Goal: Communication & Community: Answer question/provide support

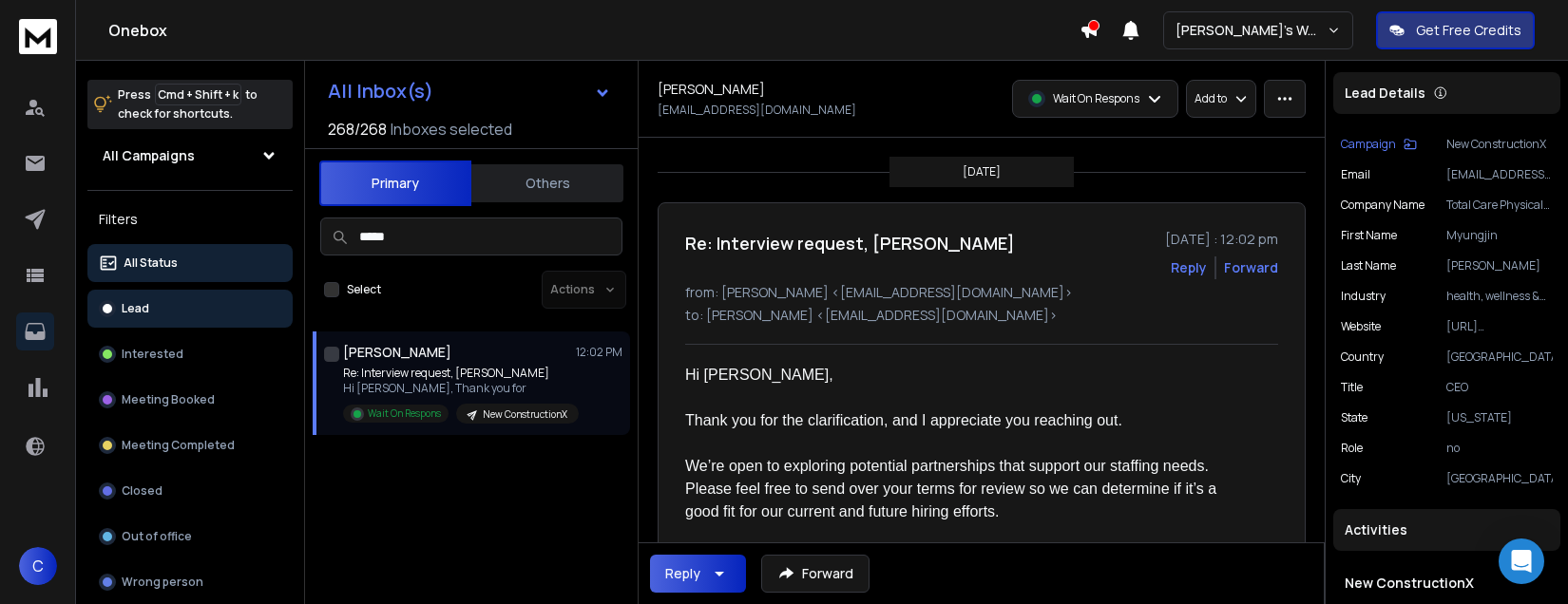
scroll to position [1169, 0]
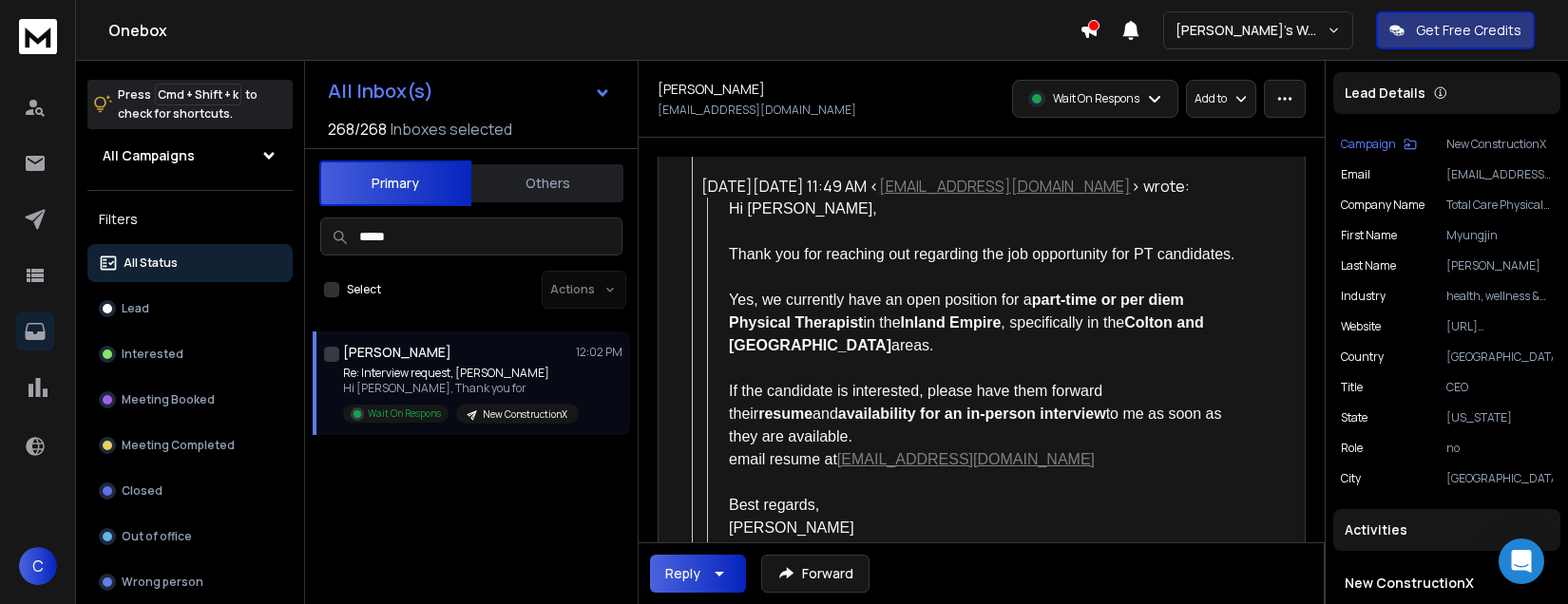
drag, startPoint x: 217, startPoint y: 317, endPoint x: 236, endPoint y: 354, distance: 41.6
click at [217, 317] on button "Lead" at bounding box center [191, 308] width 205 height 38
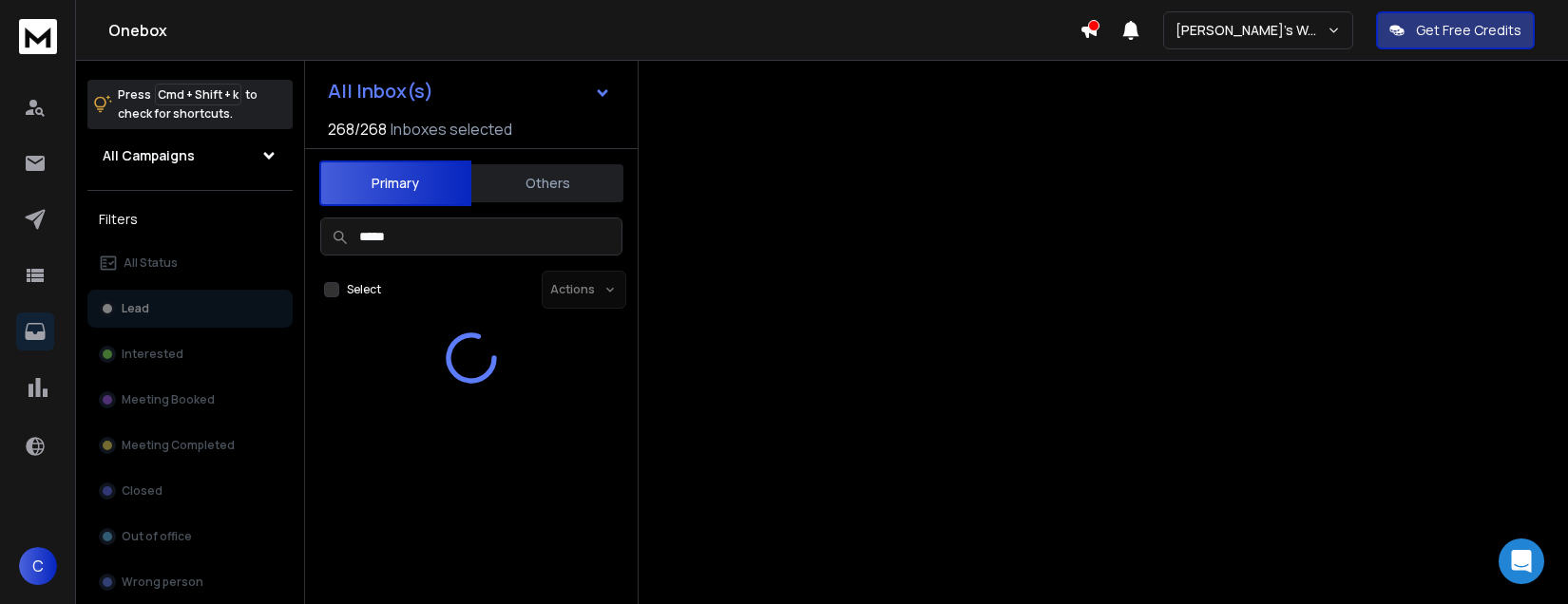
scroll to position [0, 0]
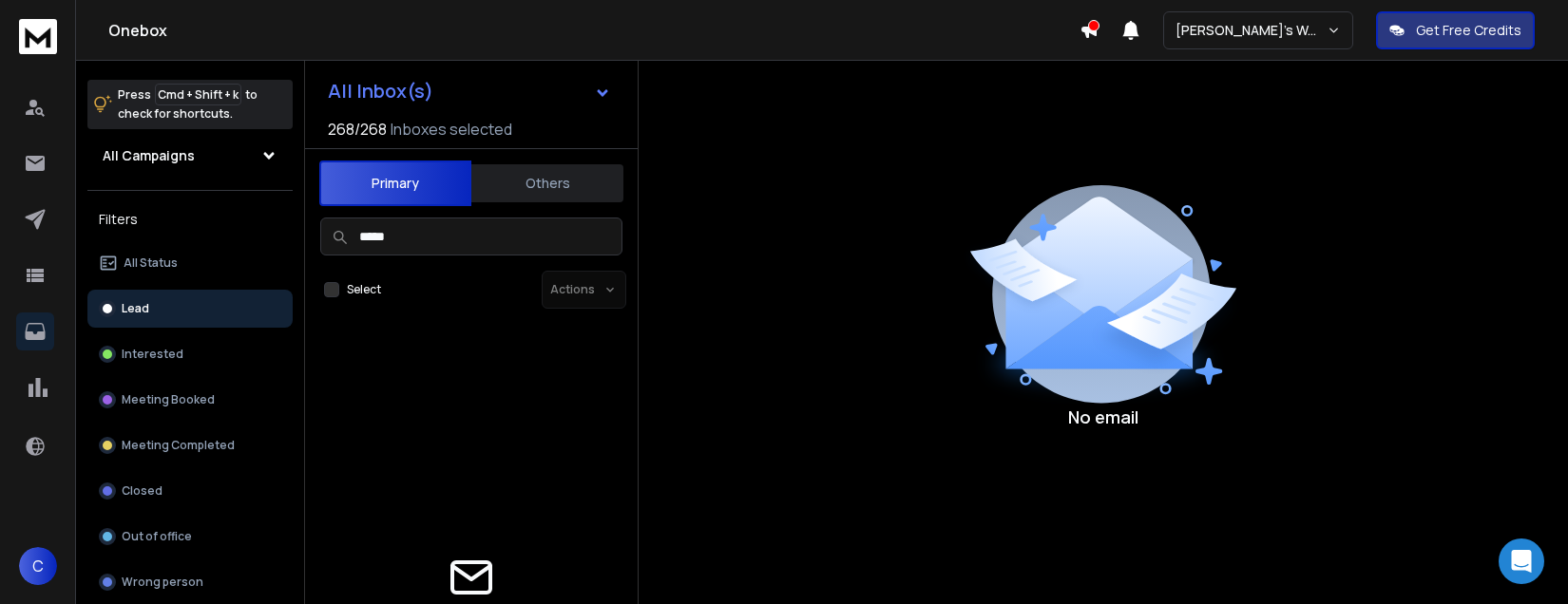
drag, startPoint x: 475, startPoint y: 250, endPoint x: 315, endPoint y: 234, distance: 160.8
click at [315, 234] on div "*****" at bounding box center [471, 233] width 317 height 45
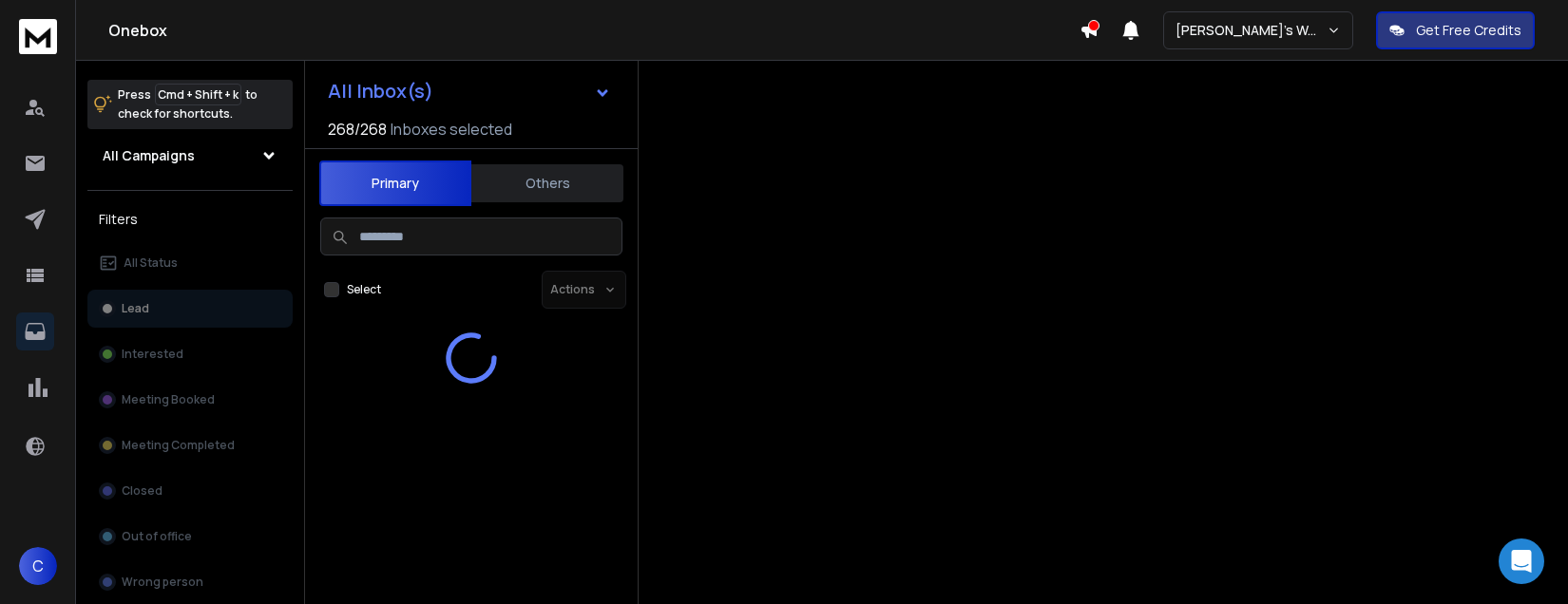
click at [184, 268] on div "All Status Lead Interested Meeting Booked Meeting Completed Closed Out of offic…" at bounding box center [191, 445] width 205 height 403
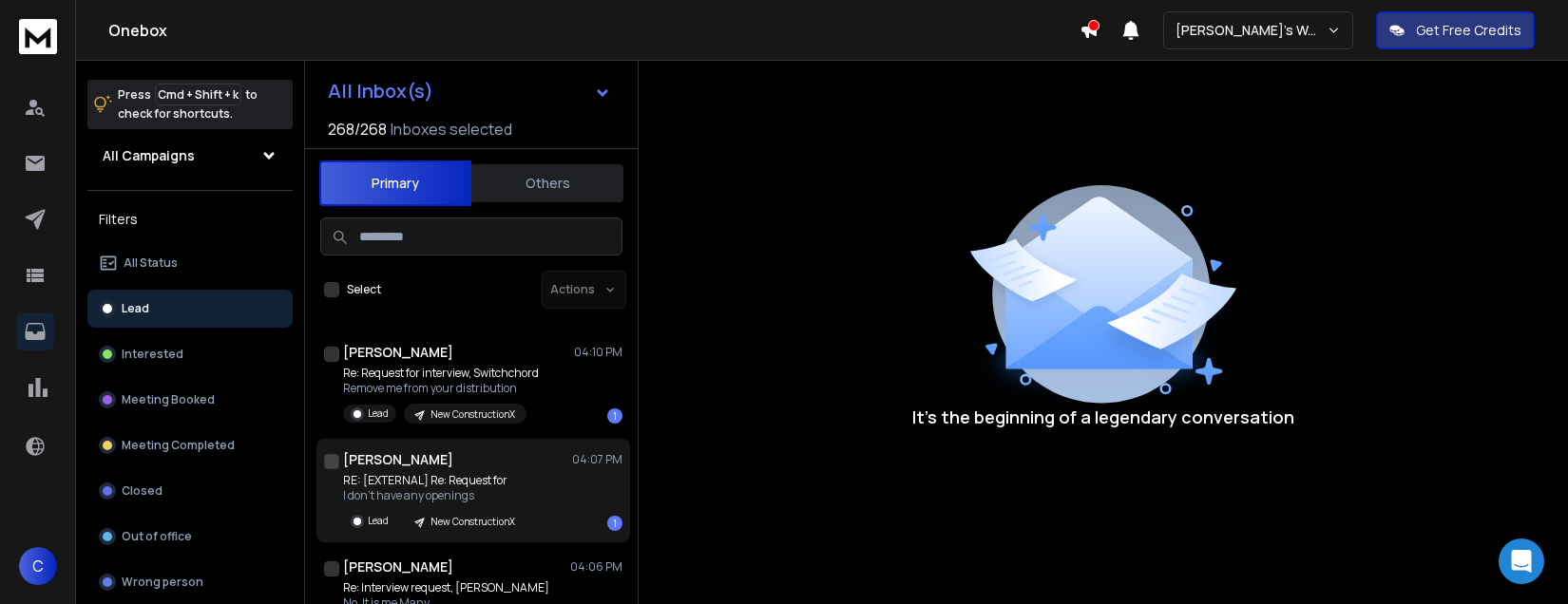
drag, startPoint x: 410, startPoint y: 374, endPoint x: 500, endPoint y: 455, distance: 121.1
click at [410, 374] on p "Re: Request for interview, Switchchord" at bounding box center [440, 372] width 196 height 15
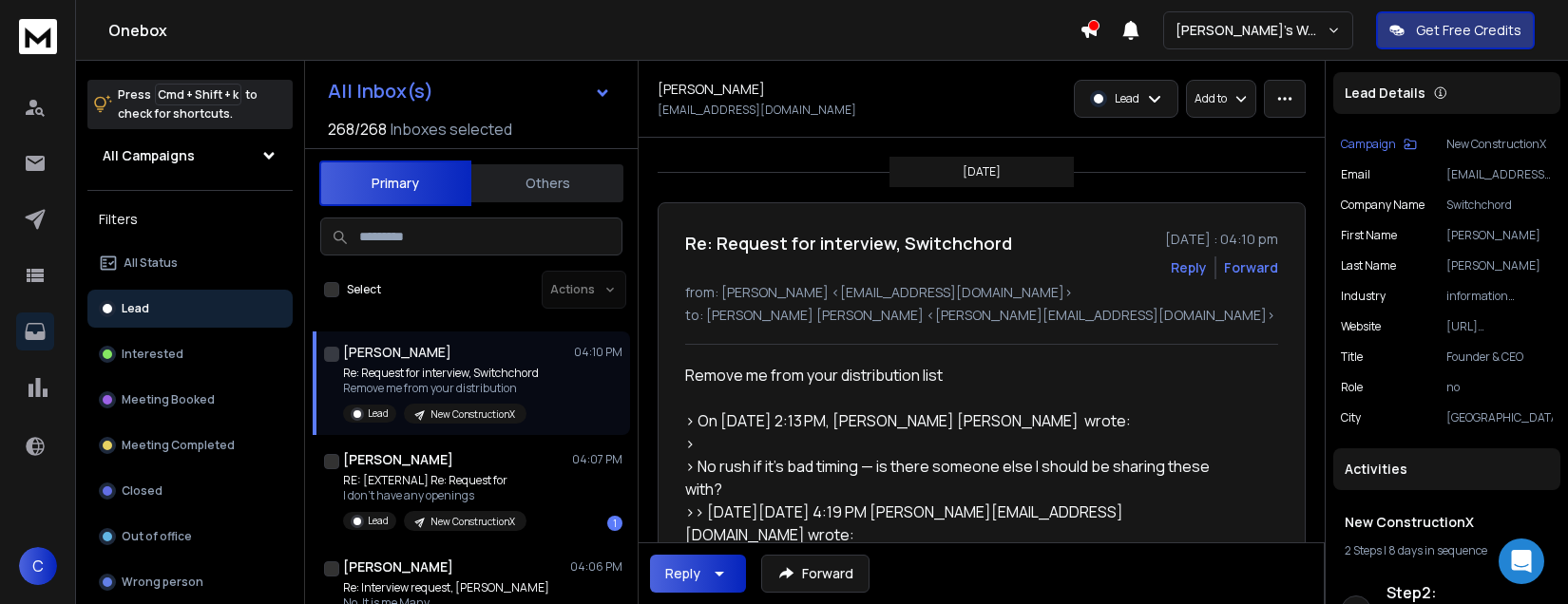
click at [1185, 267] on button "Reply" at bounding box center [1188, 267] width 37 height 19
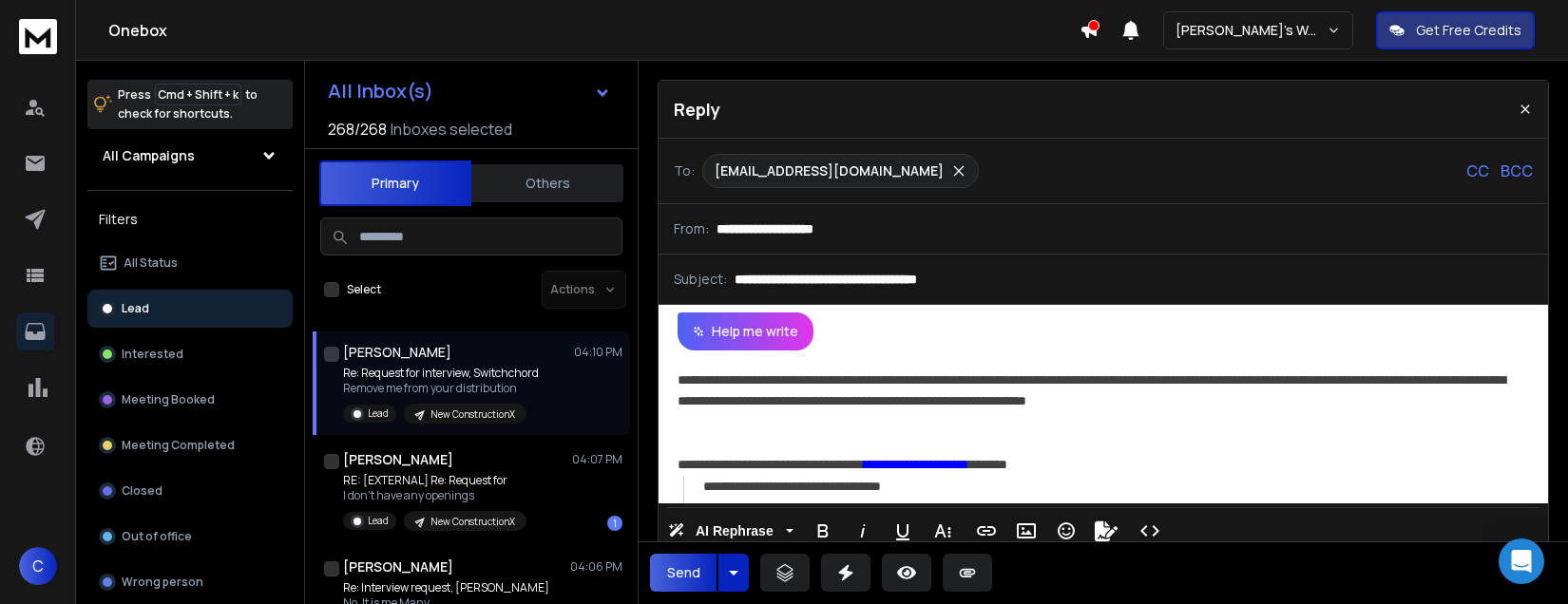
click at [669, 567] on button "Send" at bounding box center [682, 572] width 66 height 38
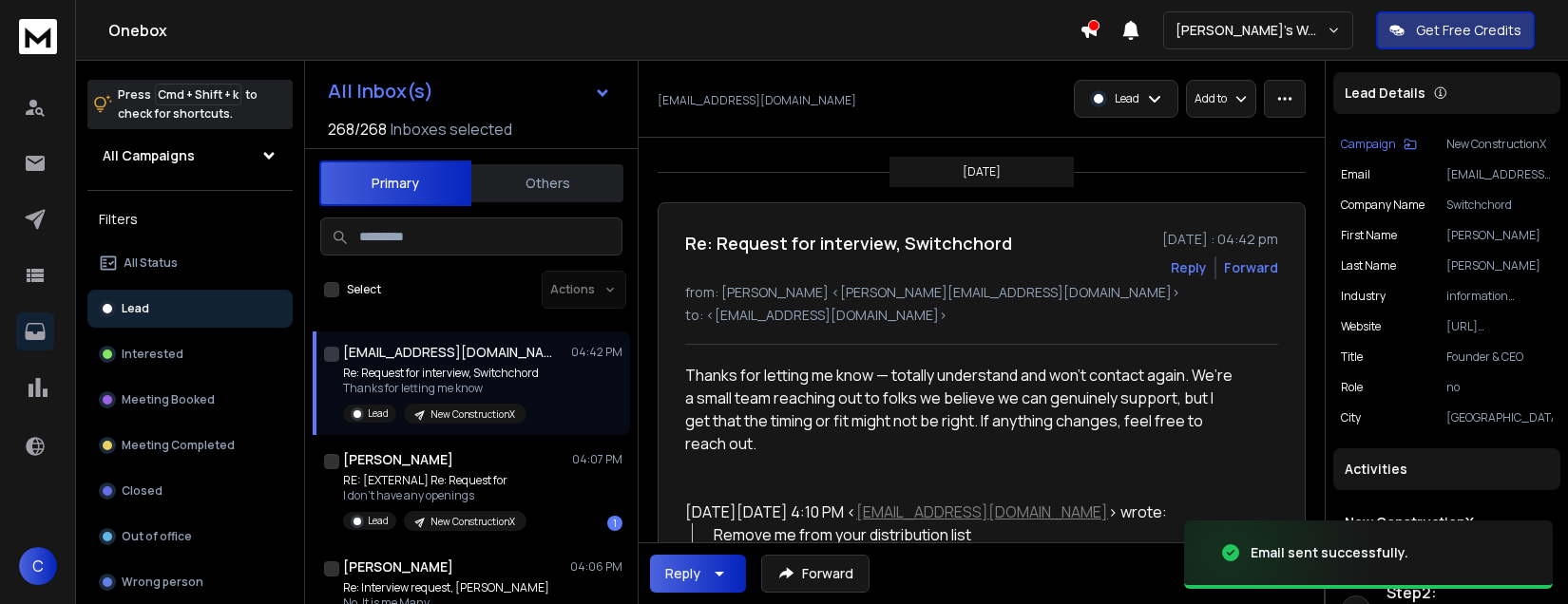
click at [1121, 100] on p "Lead" at bounding box center [1127, 98] width 25 height 15
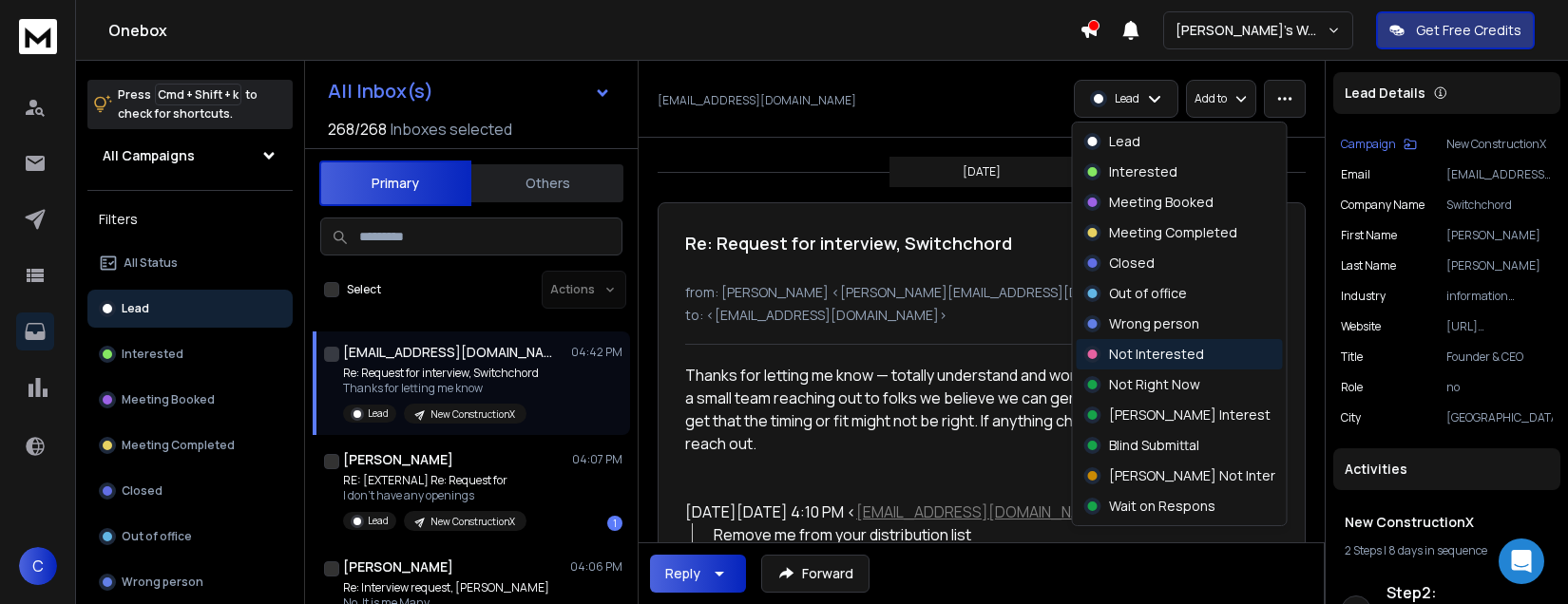
click at [1136, 353] on p "Not Interested" at bounding box center [1156, 353] width 95 height 19
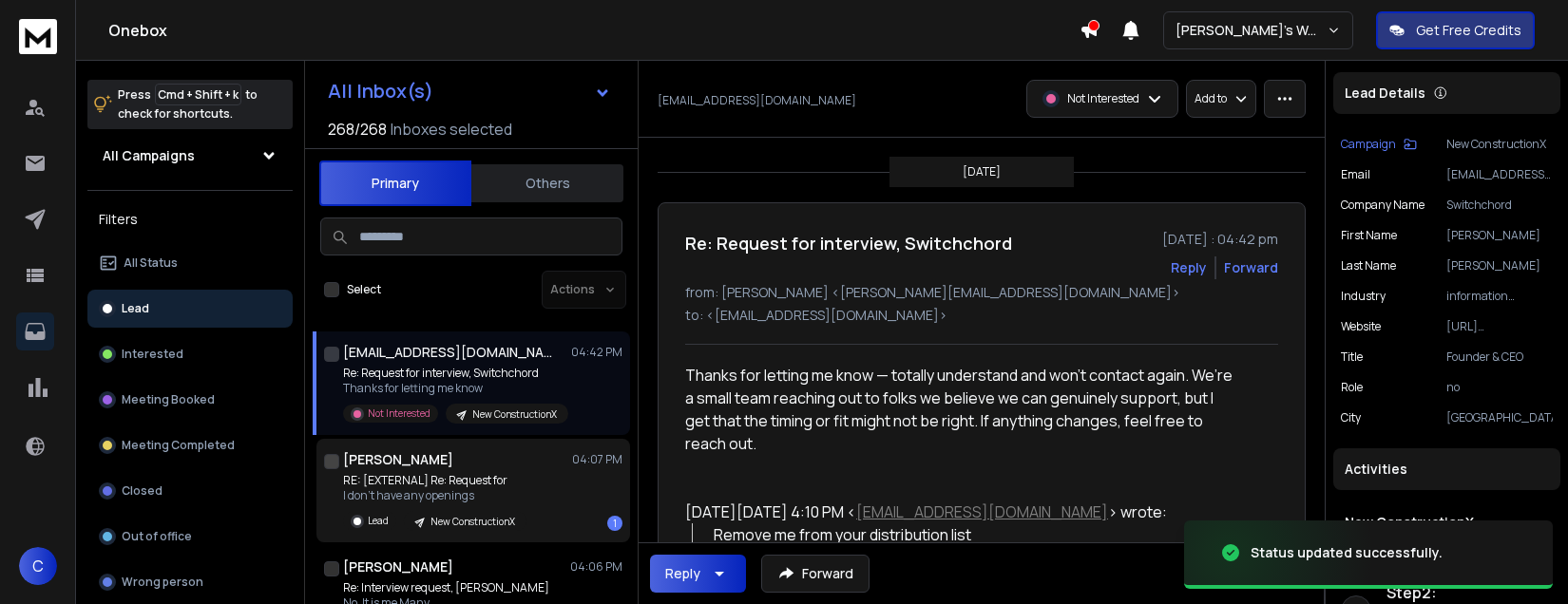
click at [481, 480] on p "RE: [EXTERNAL] Re: Request for" at bounding box center [434, 480] width 184 height 15
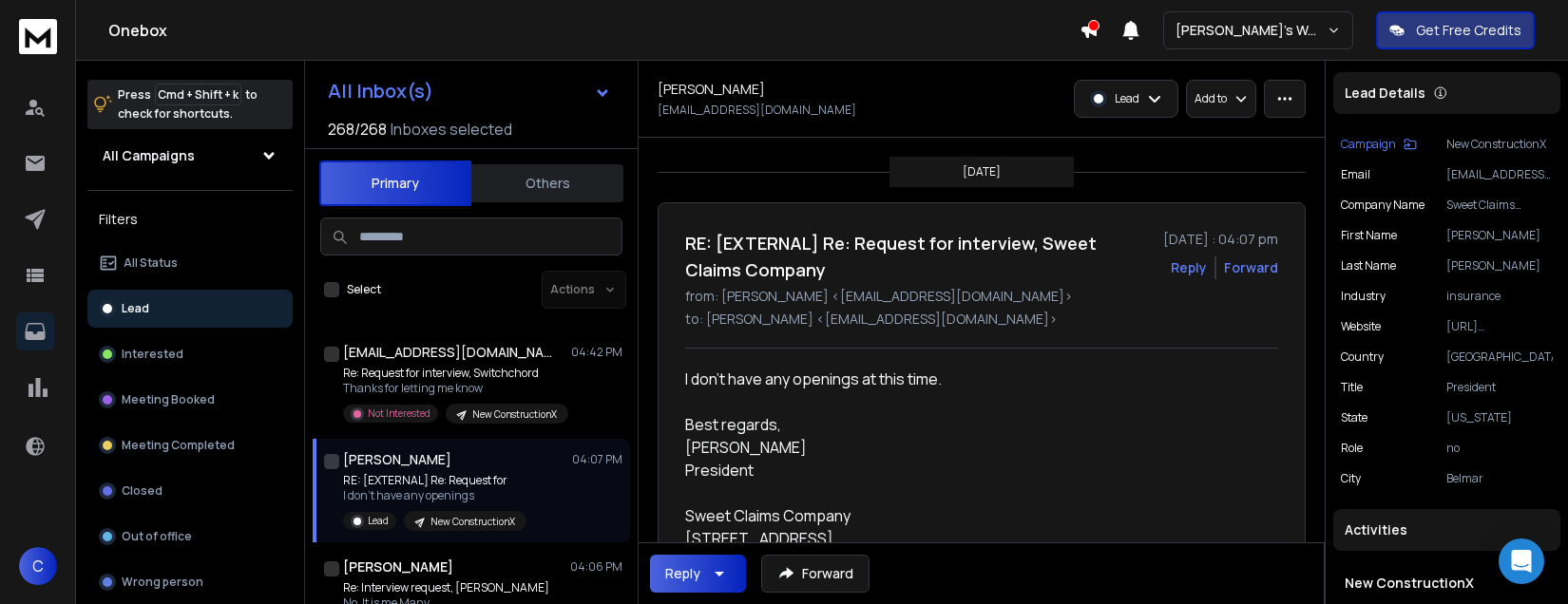
click at [1188, 270] on button "Reply" at bounding box center [1188, 267] width 37 height 19
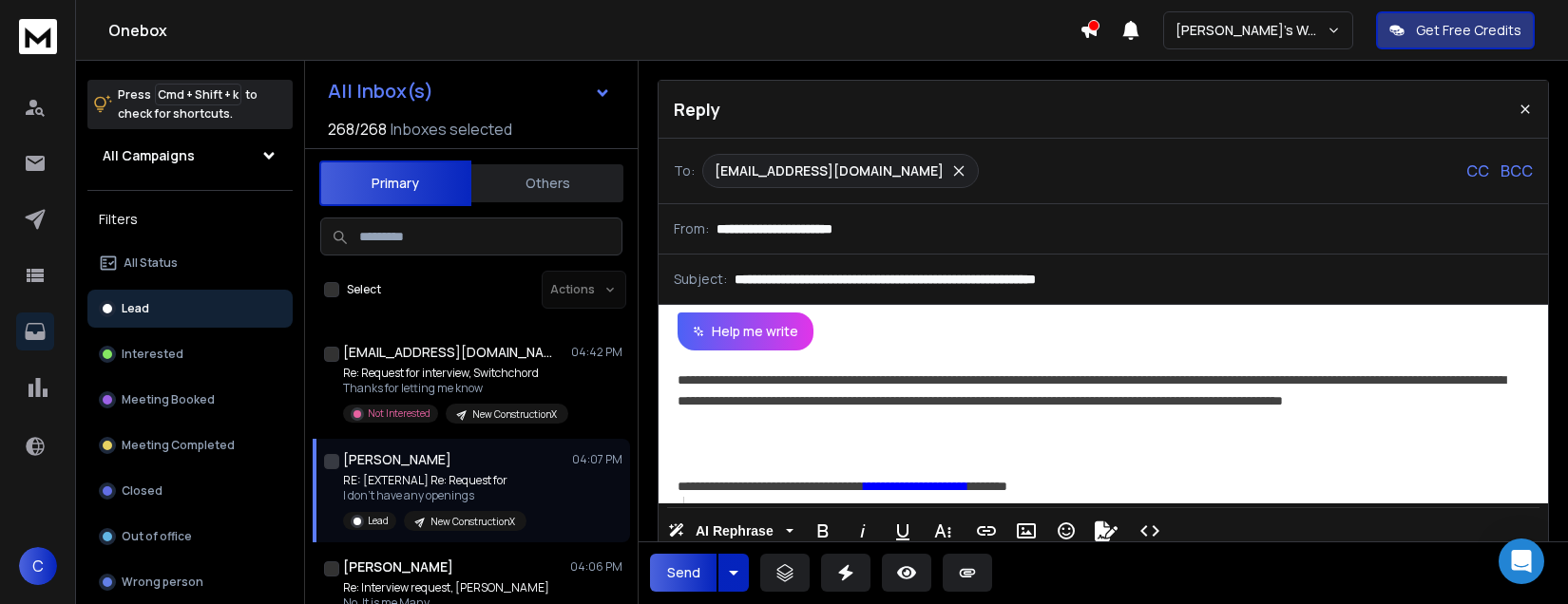
drag, startPoint x: 683, startPoint y: 588, endPoint x: 667, endPoint y: 576, distance: 20.0
click at [683, 588] on button "Send" at bounding box center [682, 572] width 66 height 38
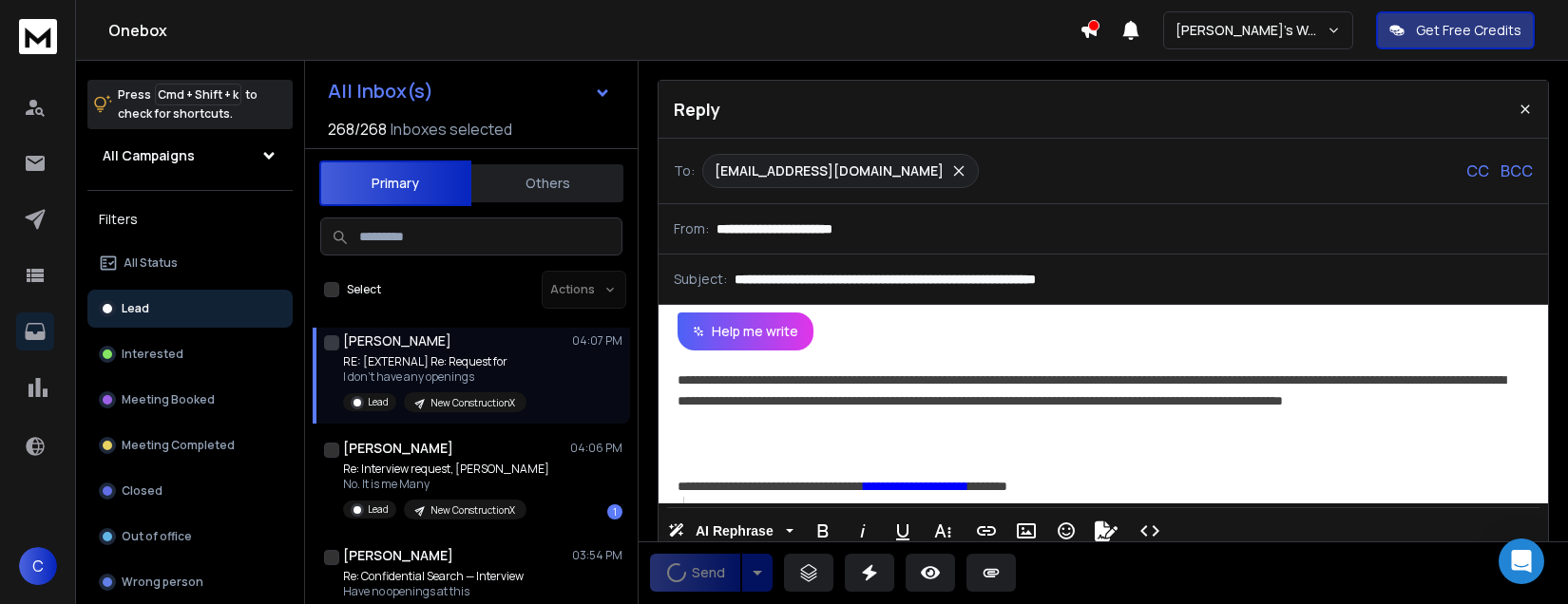
scroll to position [125, 0]
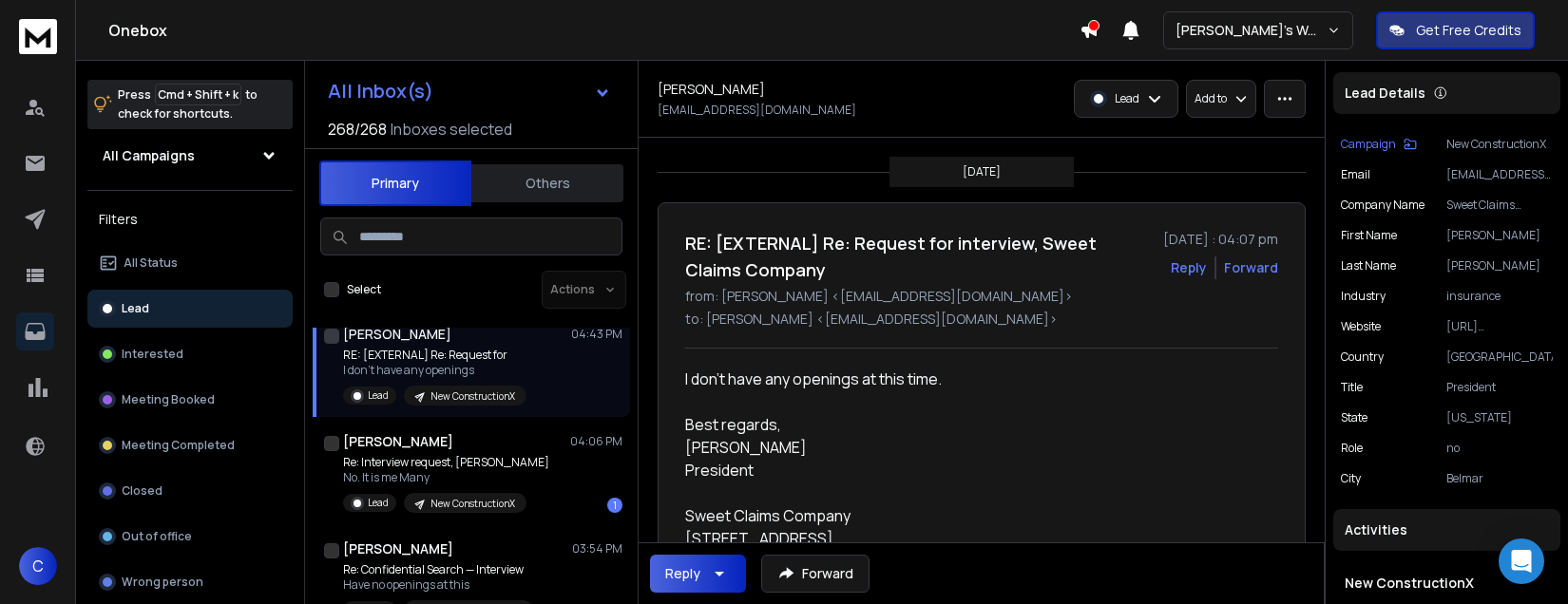
click at [1149, 95] on icon at bounding box center [1153, 98] width 15 height 15
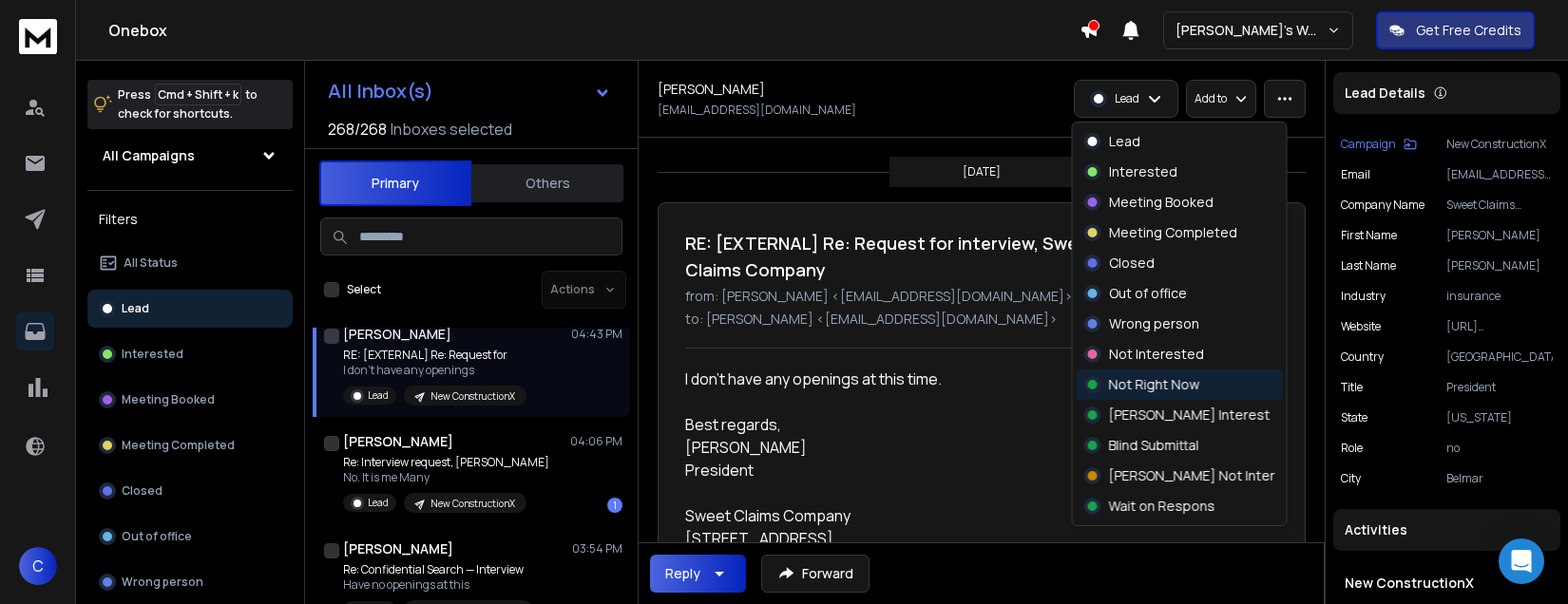
click at [1164, 378] on p "Not Right Now" at bounding box center [1154, 384] width 91 height 19
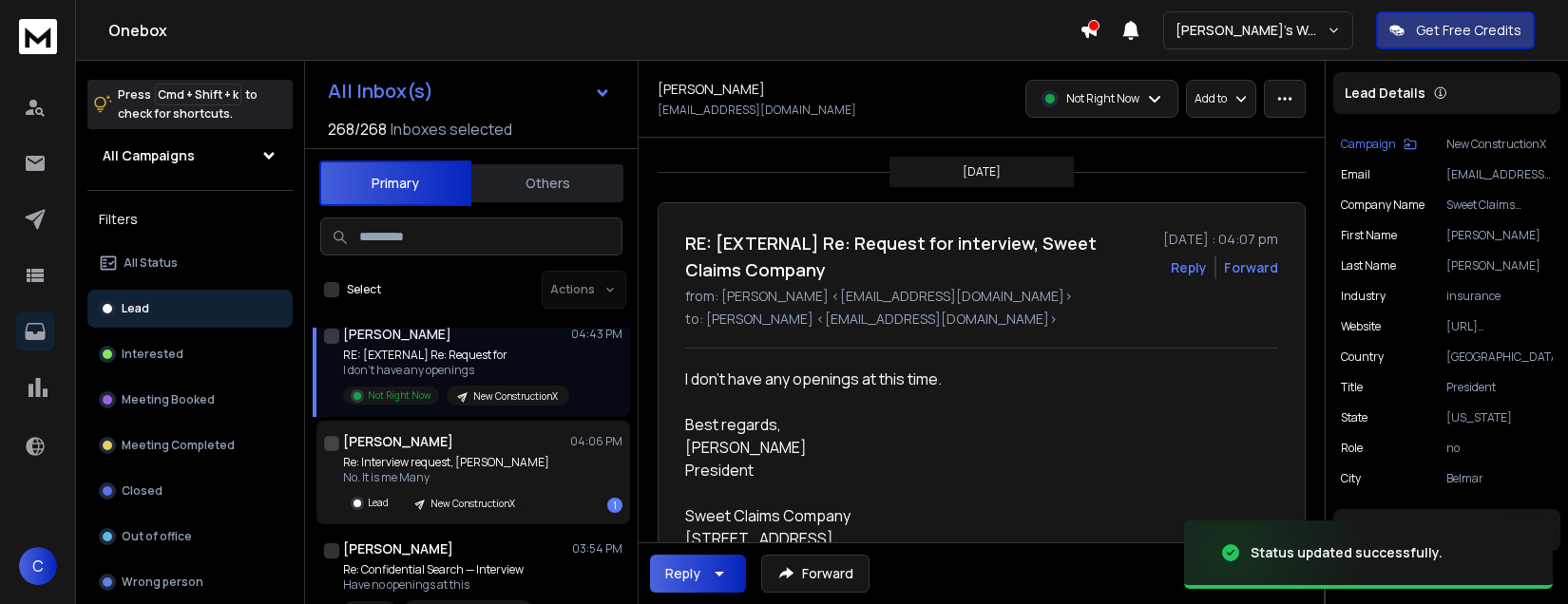
click at [470, 467] on p "Re: Interview request, [PERSON_NAME]" at bounding box center [445, 462] width 206 height 15
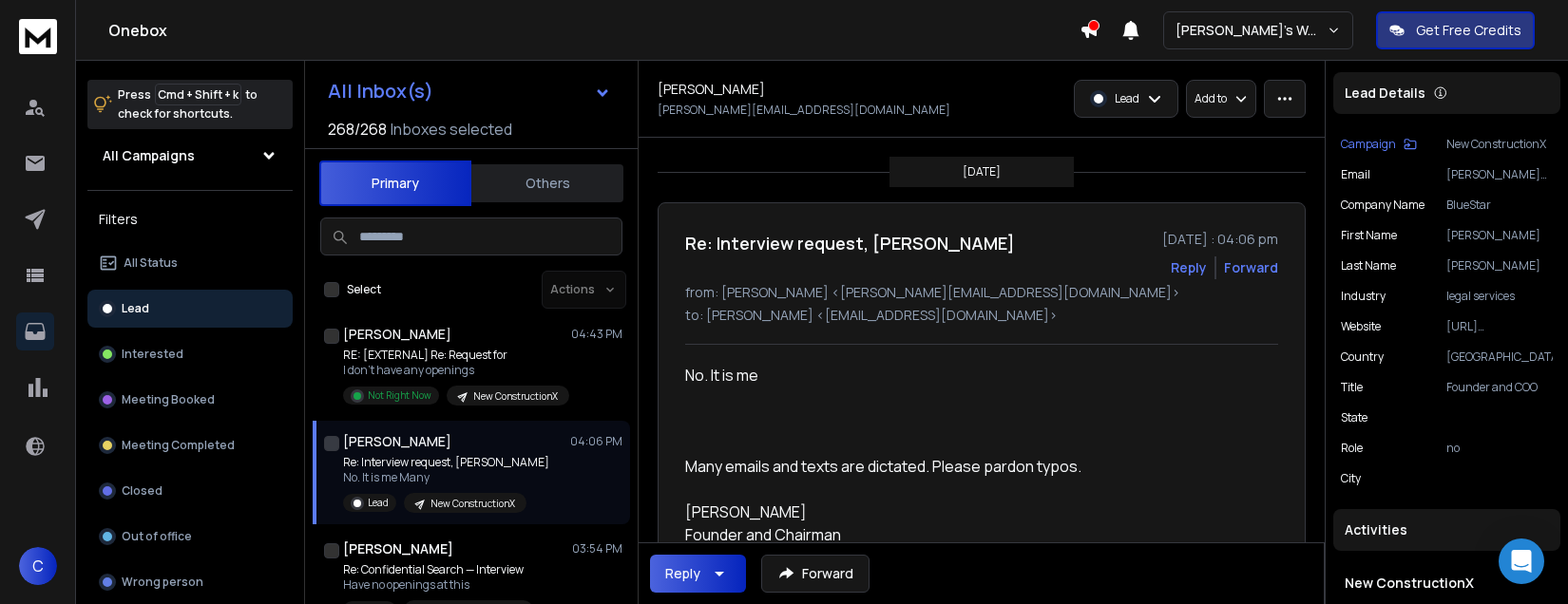
click at [1187, 270] on button "Reply" at bounding box center [1188, 267] width 37 height 19
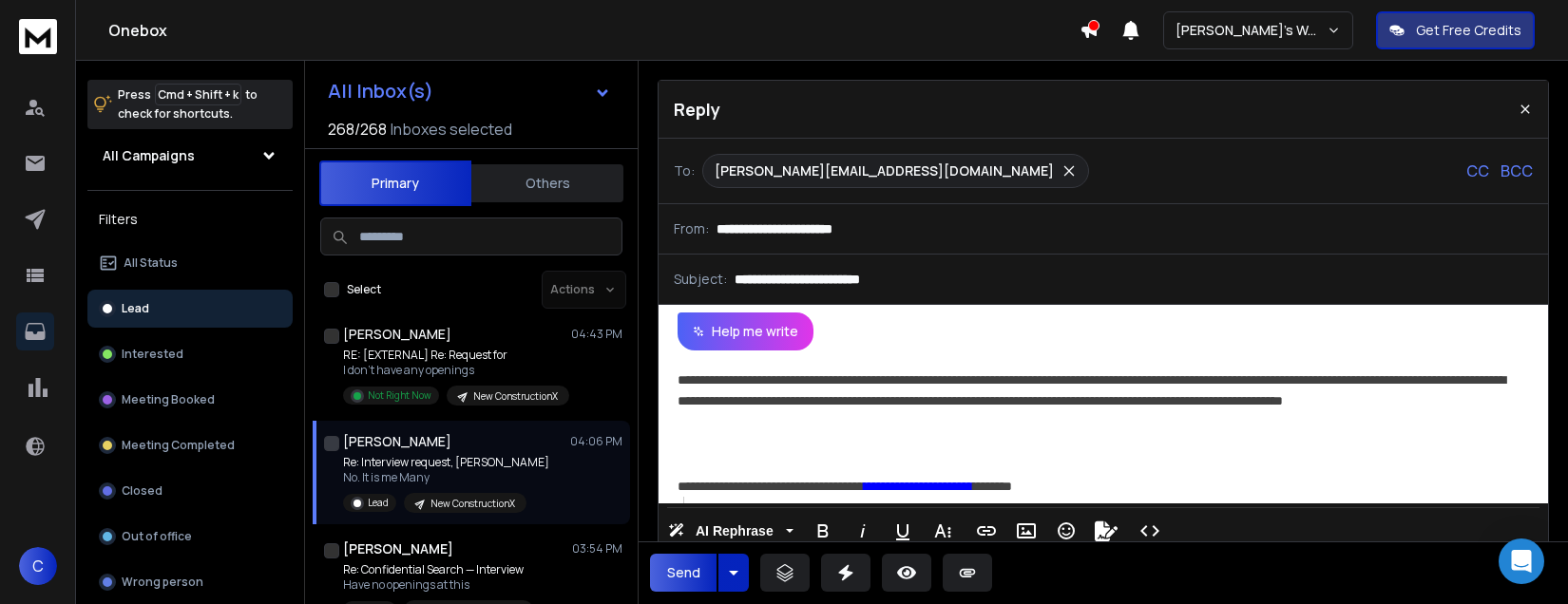
click at [672, 580] on button "Send" at bounding box center [682, 572] width 66 height 38
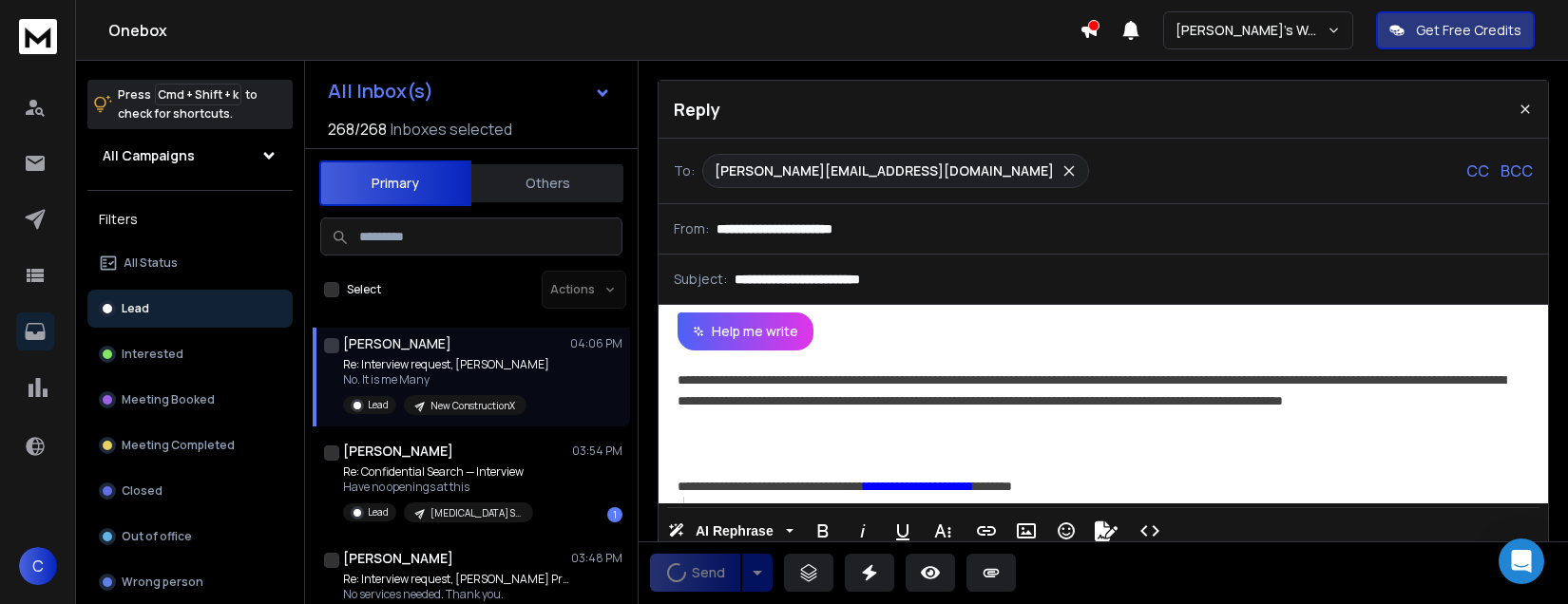
scroll to position [3, 0]
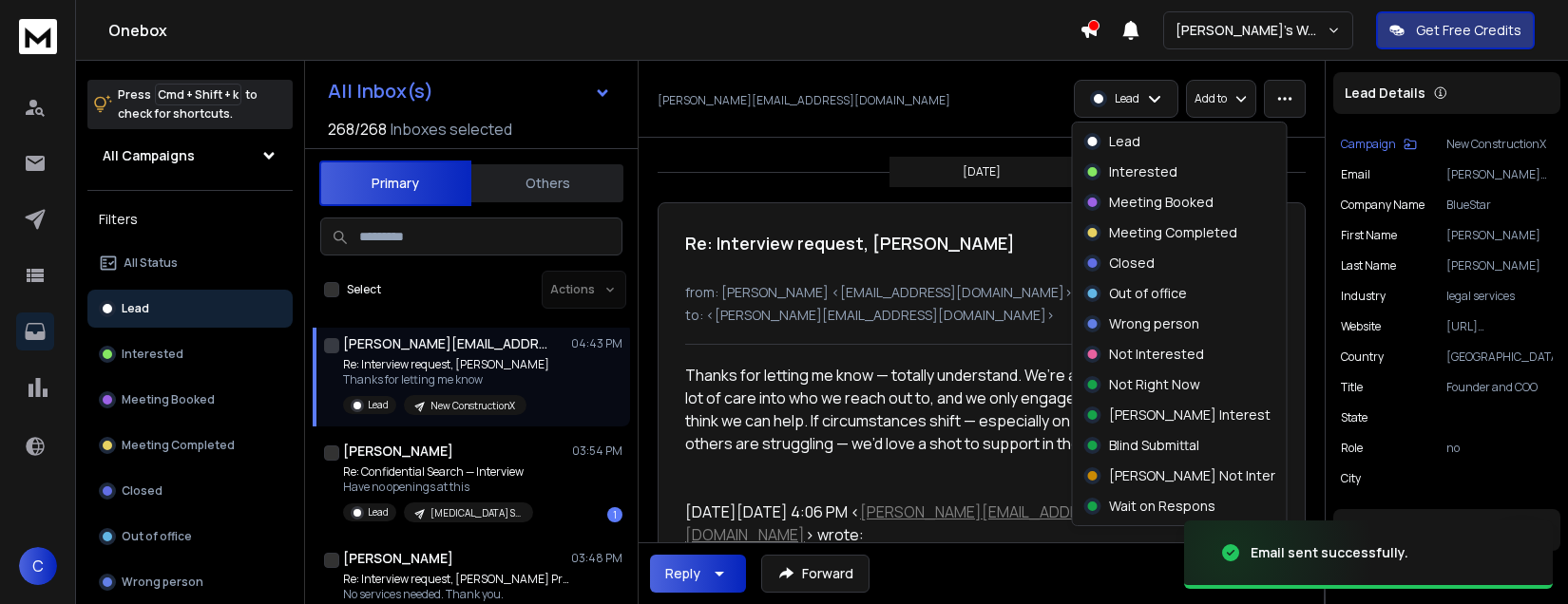
click at [1134, 114] on div "Lead" at bounding box center [1126, 99] width 103 height 37
click at [1136, 385] on p "Not Right Now" at bounding box center [1154, 384] width 91 height 19
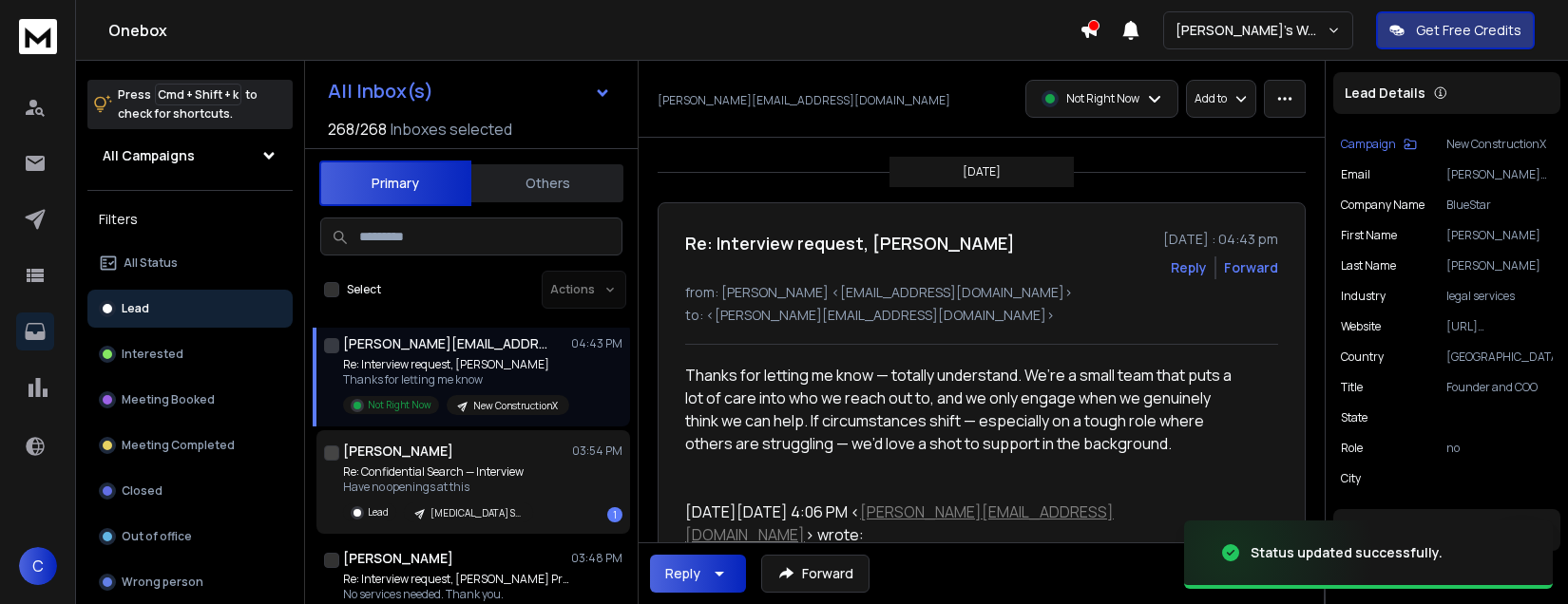
click at [442, 466] on p "Re: Confidential Search — Interview" at bounding box center [437, 472] width 190 height 15
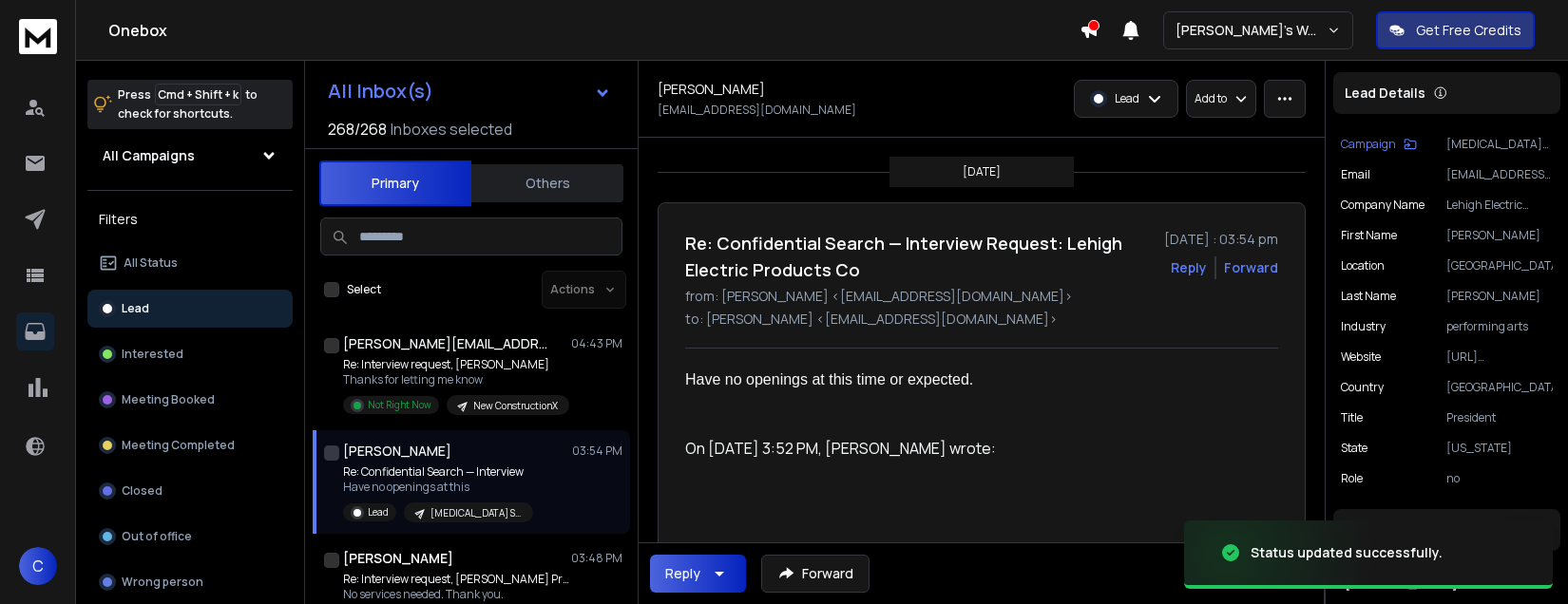
click at [1189, 269] on button "Reply" at bounding box center [1188, 267] width 37 height 19
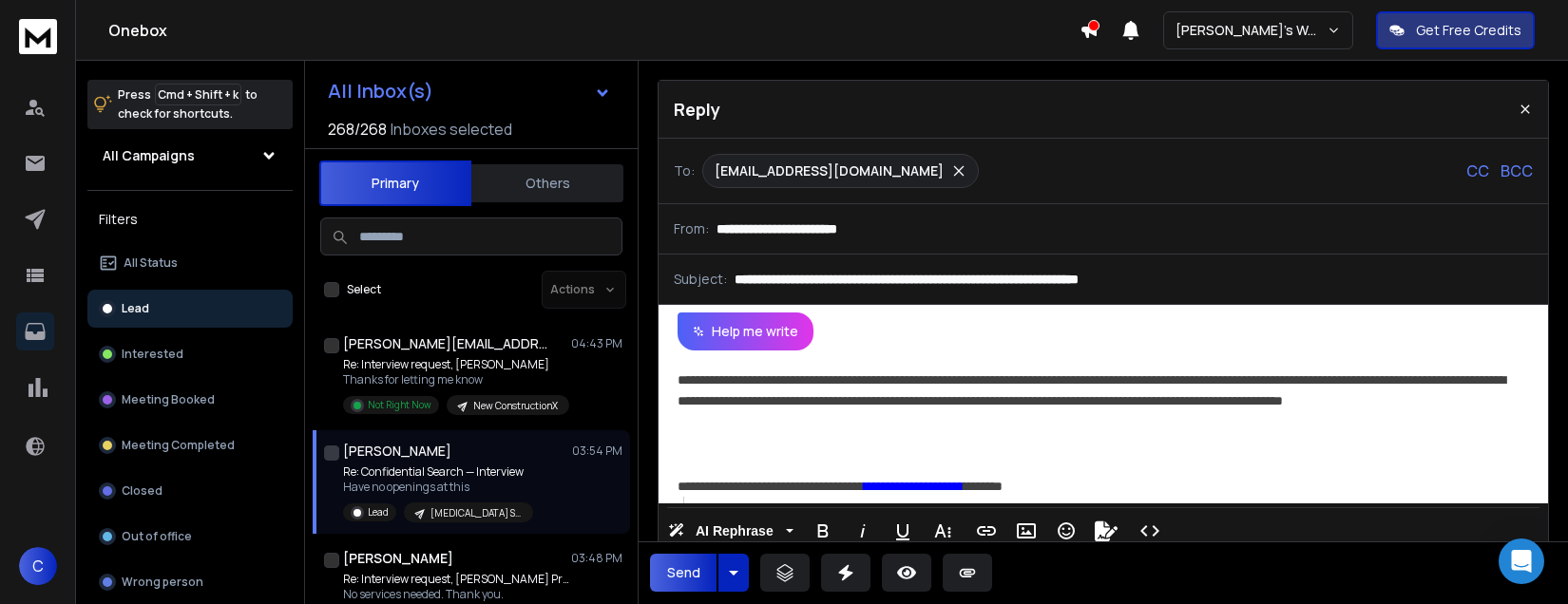
click at [666, 572] on button "Send" at bounding box center [682, 572] width 66 height 38
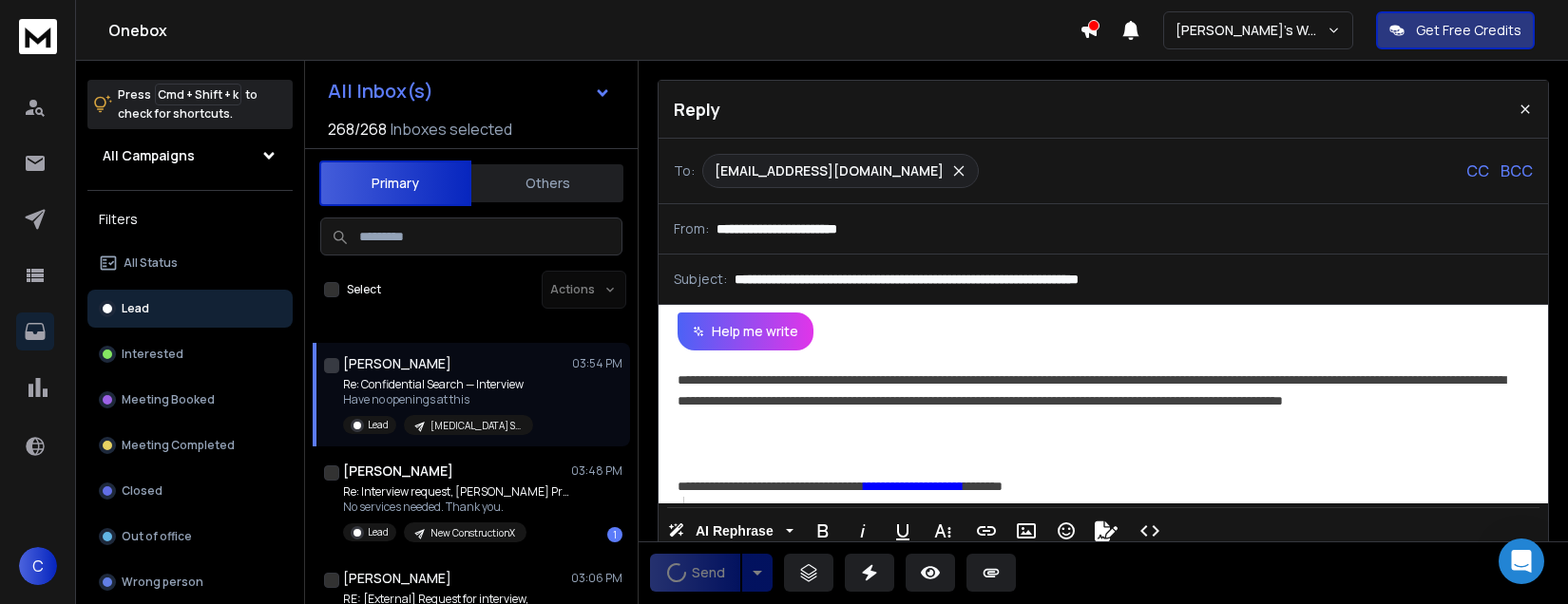
scroll to position [313, 0]
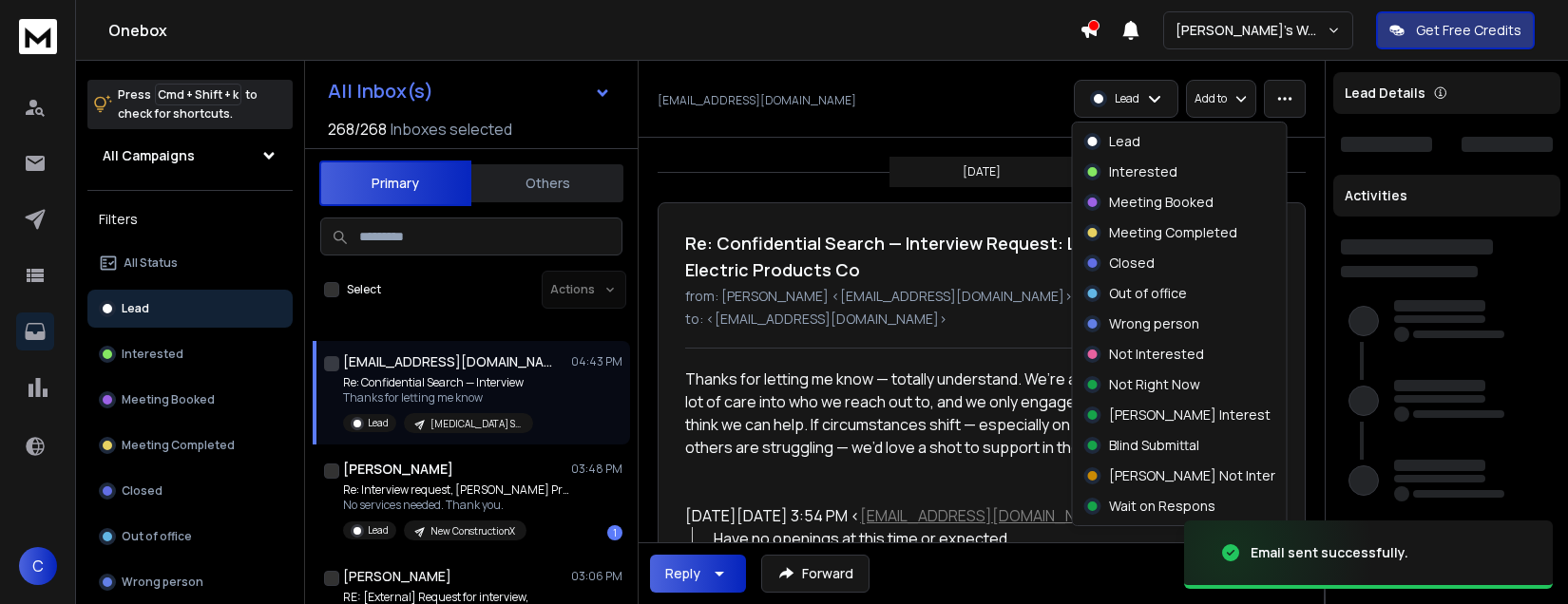
click at [1143, 105] on div "Lead" at bounding box center [1126, 99] width 103 height 37
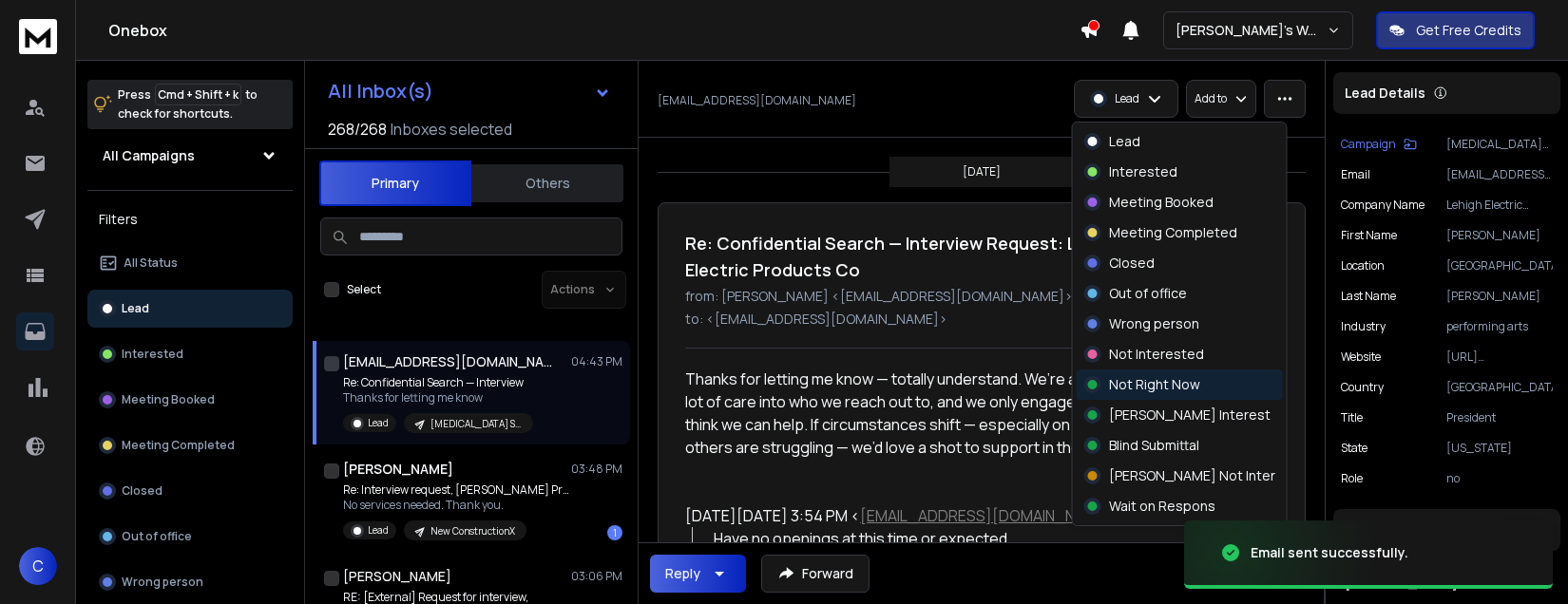
click at [1168, 379] on p "Not Right Now" at bounding box center [1154, 384] width 91 height 19
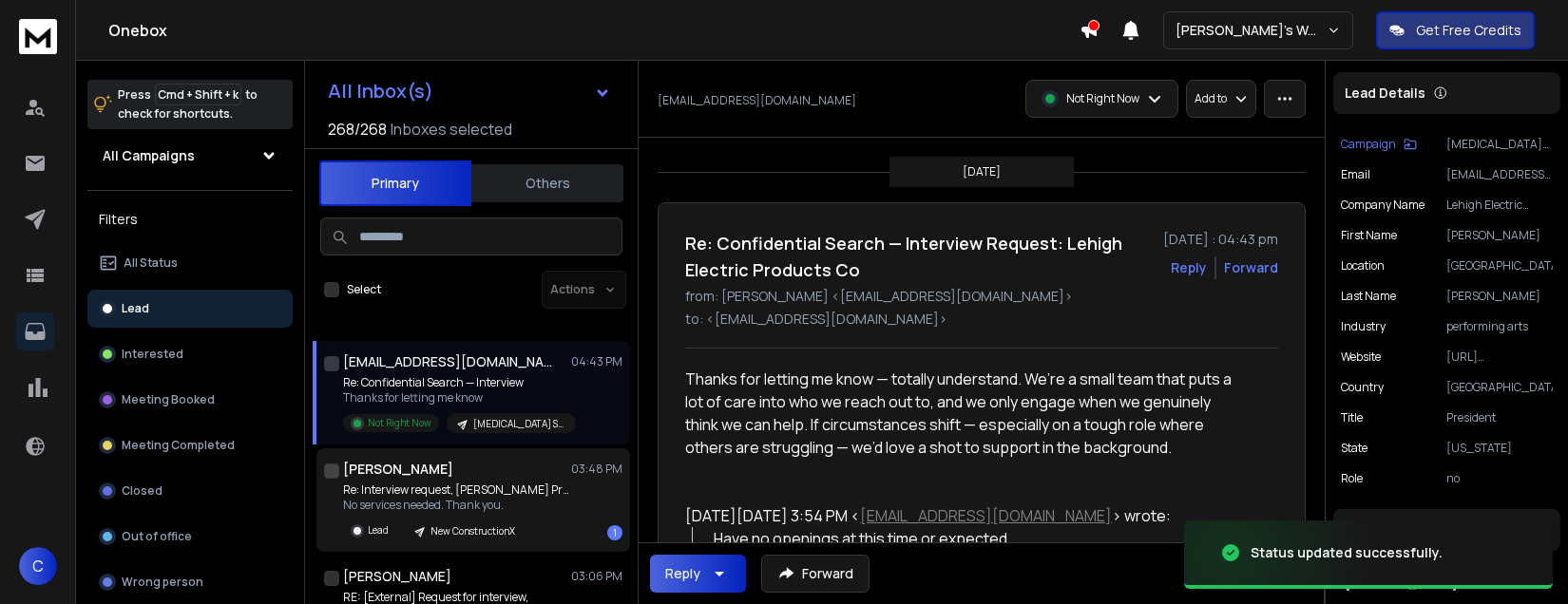
click at [483, 509] on p "No services needed. Thank you." at bounding box center [456, 504] width 228 height 15
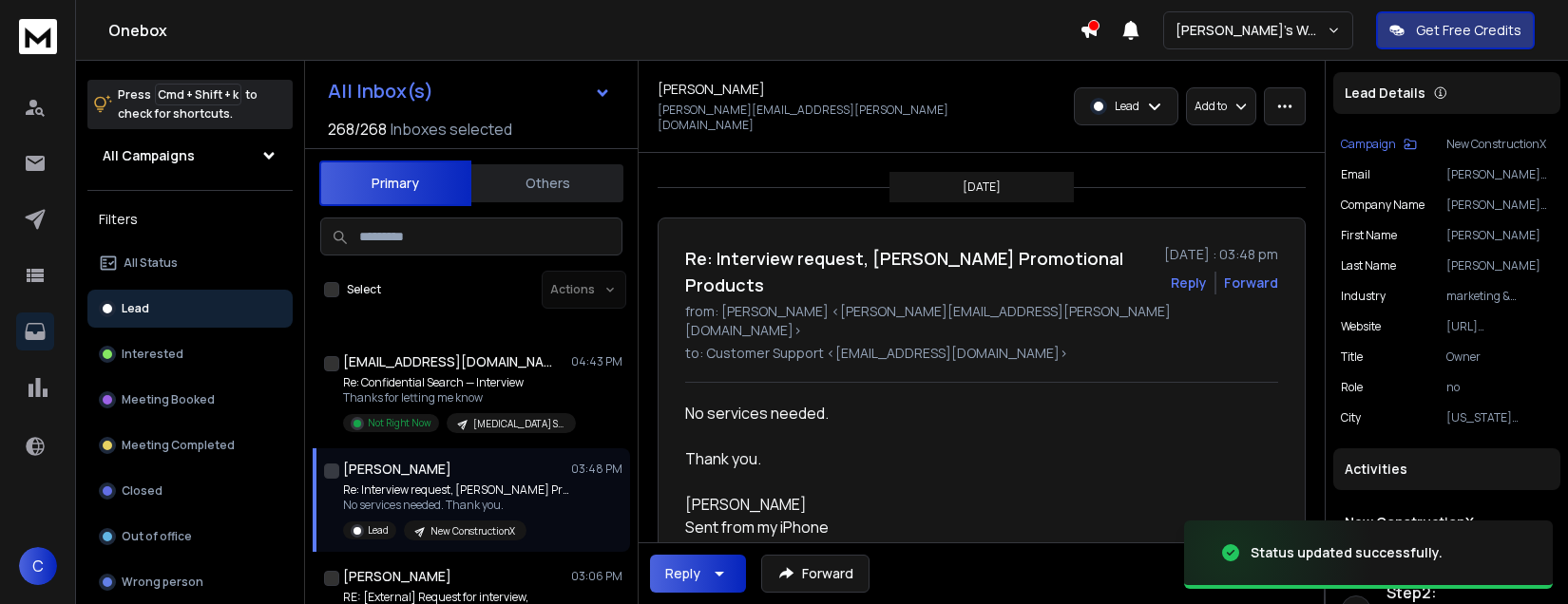
click at [1179, 273] on button "Reply" at bounding box center [1188, 282] width 37 height 19
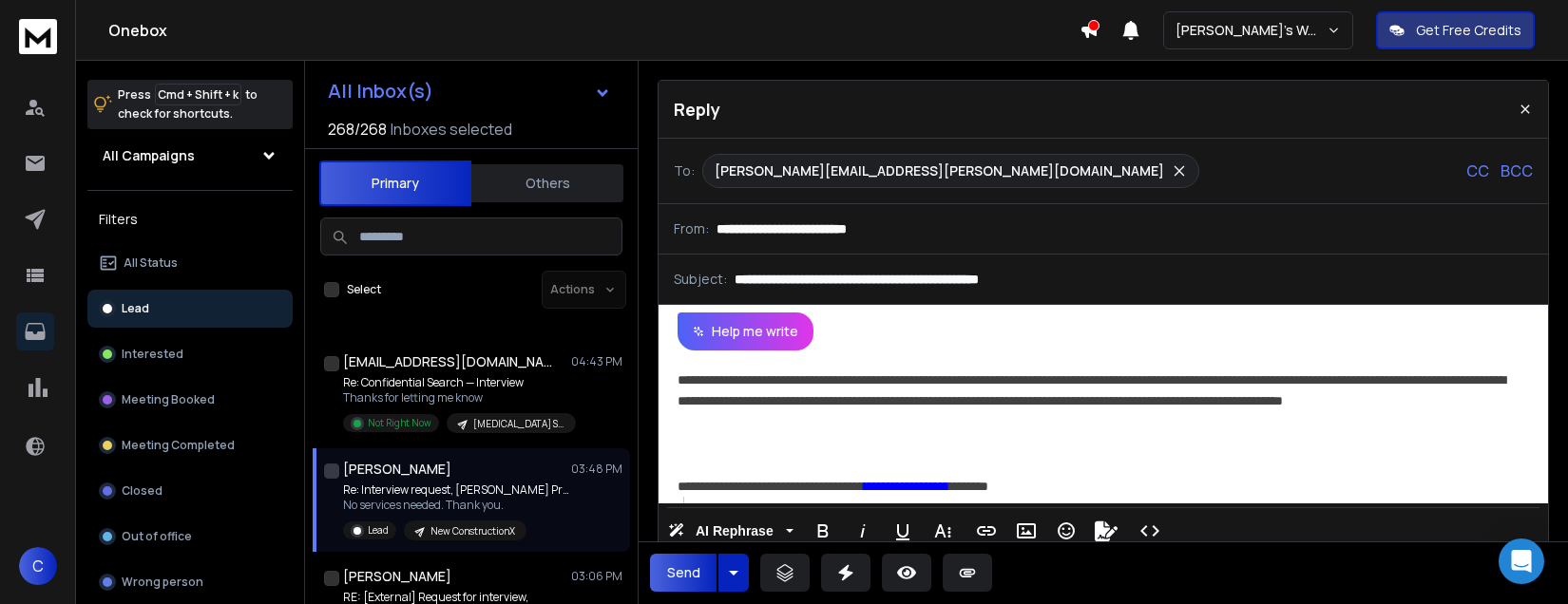
click at [700, 568] on button "Send" at bounding box center [682, 572] width 66 height 38
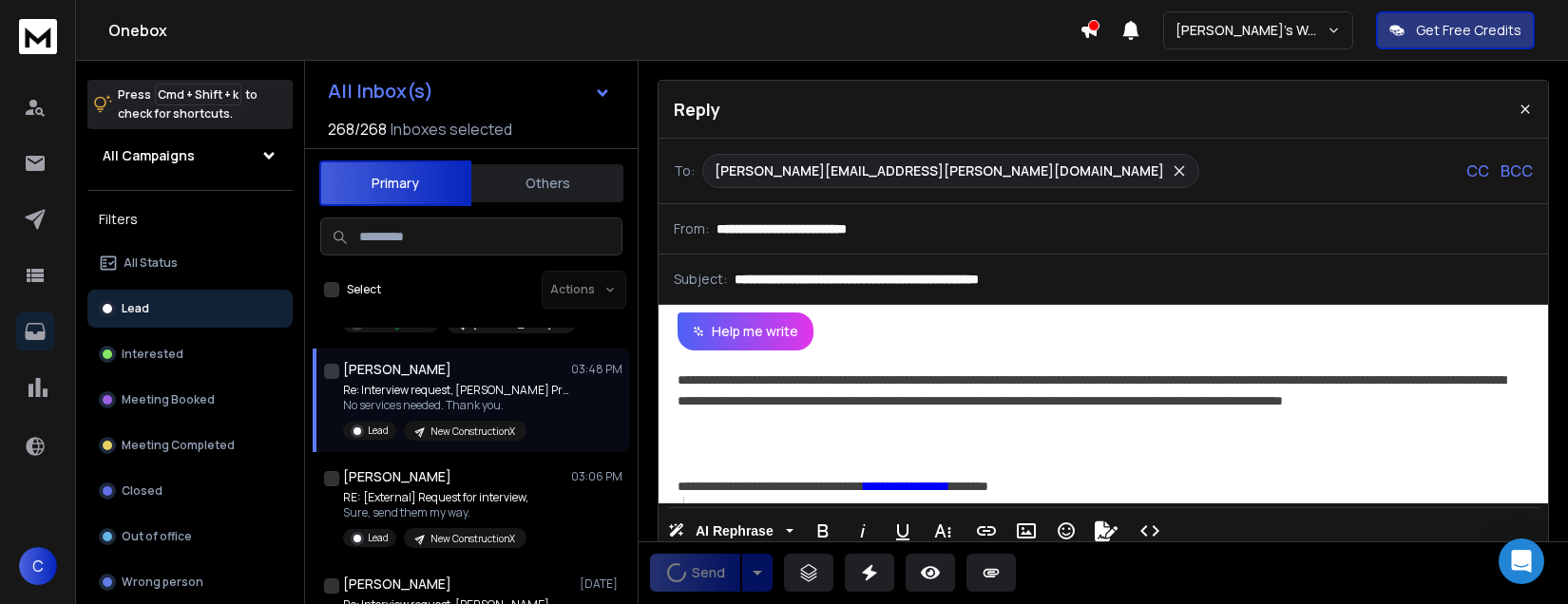
scroll to position [414, 0]
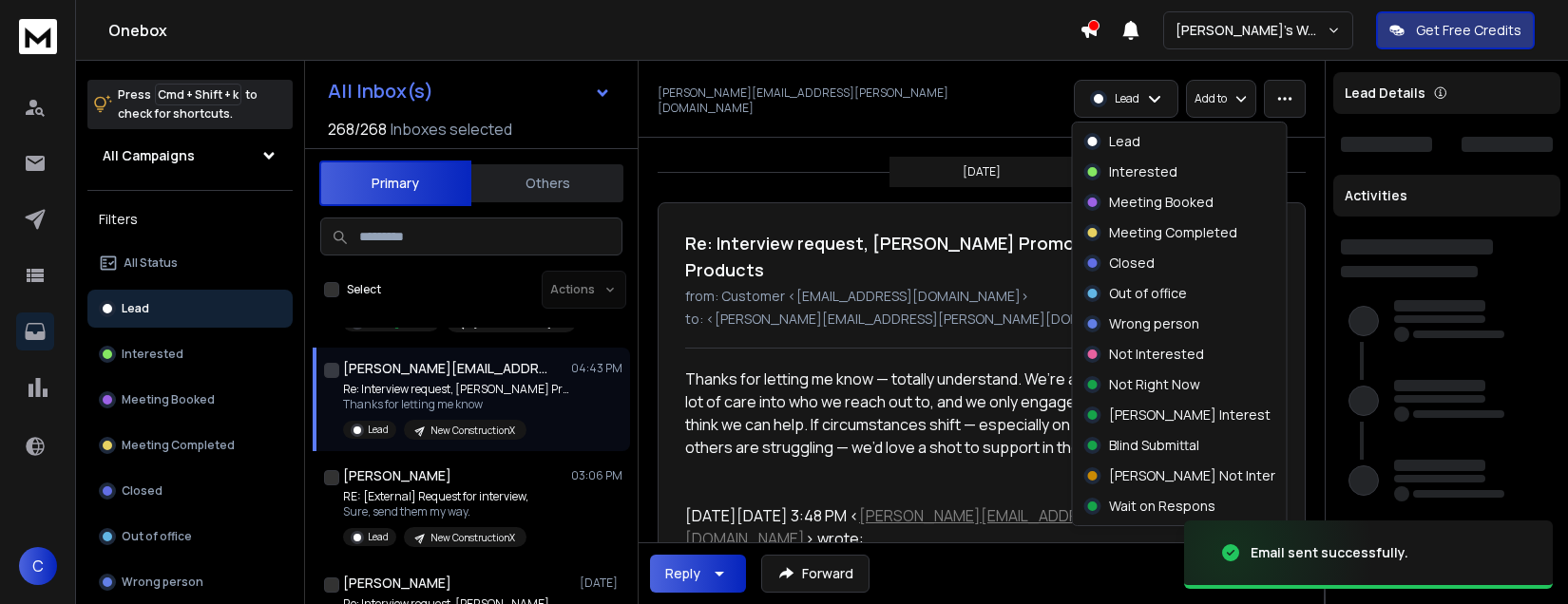
click at [1137, 106] on div "Lead" at bounding box center [1126, 99] width 103 height 37
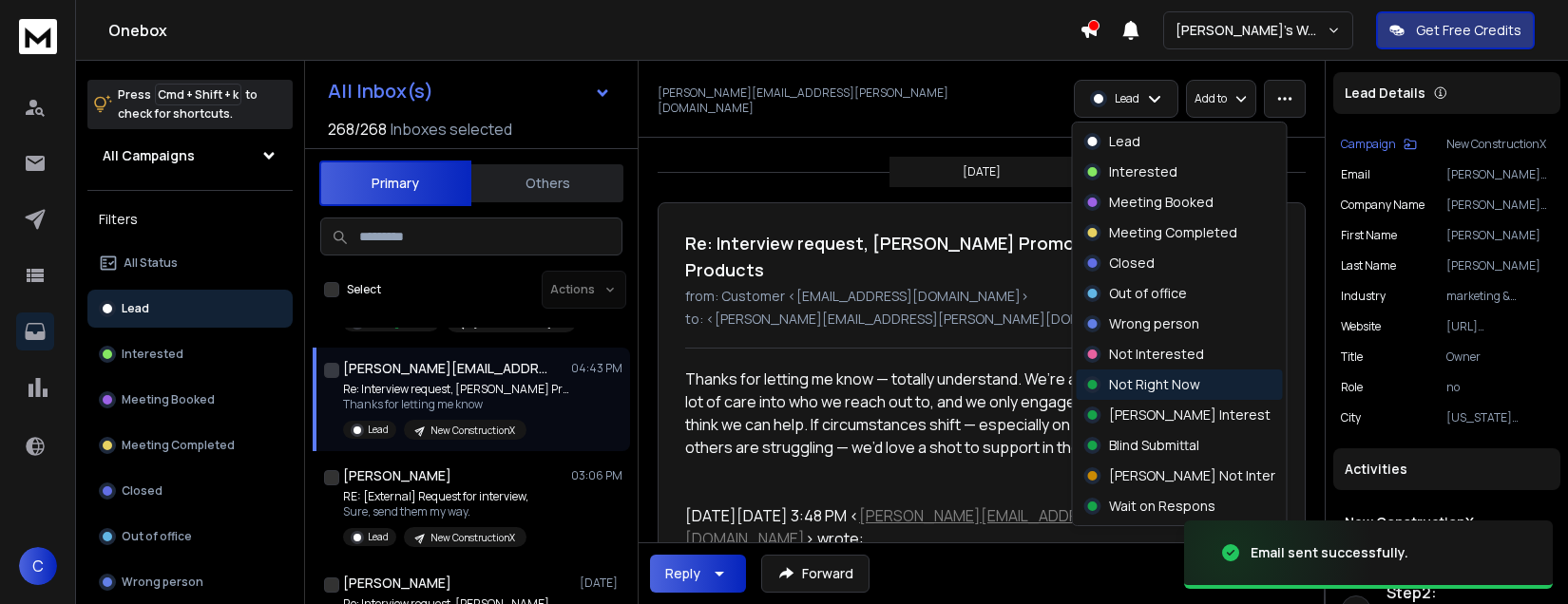
click at [1145, 389] on p "Not Right Now" at bounding box center [1154, 384] width 91 height 19
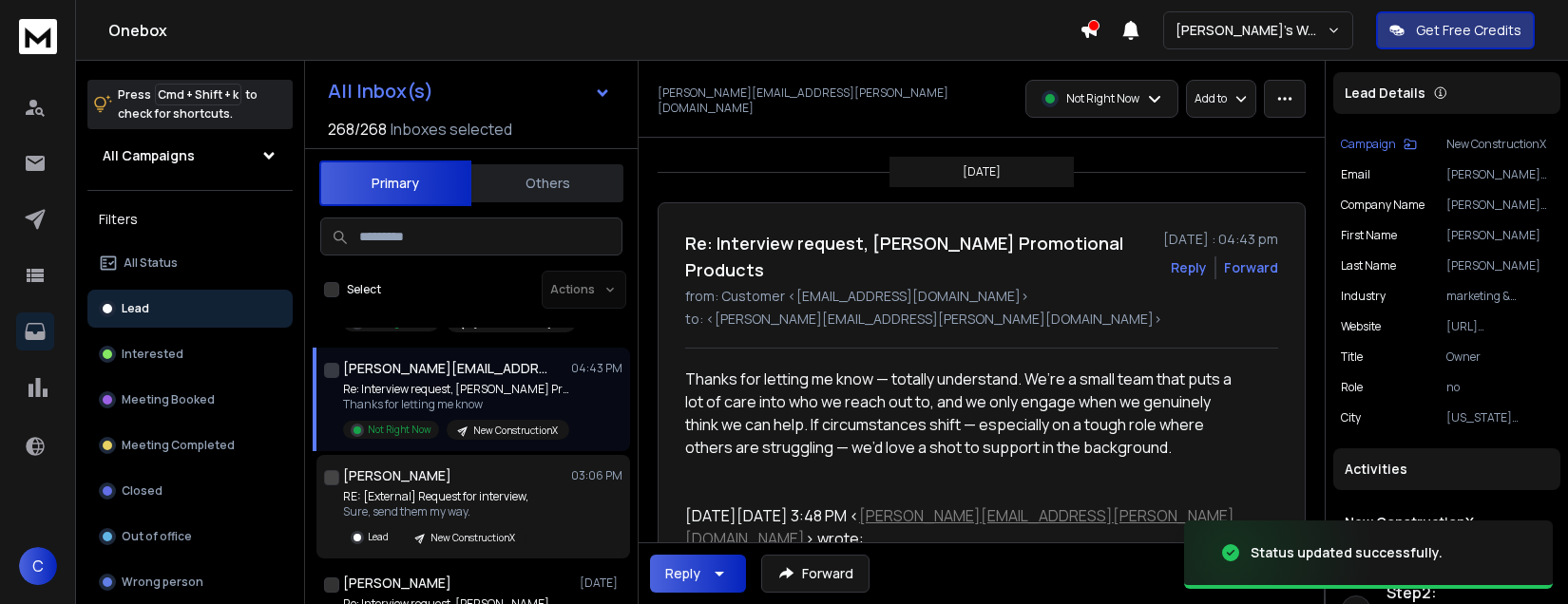
click at [507, 513] on p "Sure, send them my way." at bounding box center [435, 511] width 186 height 15
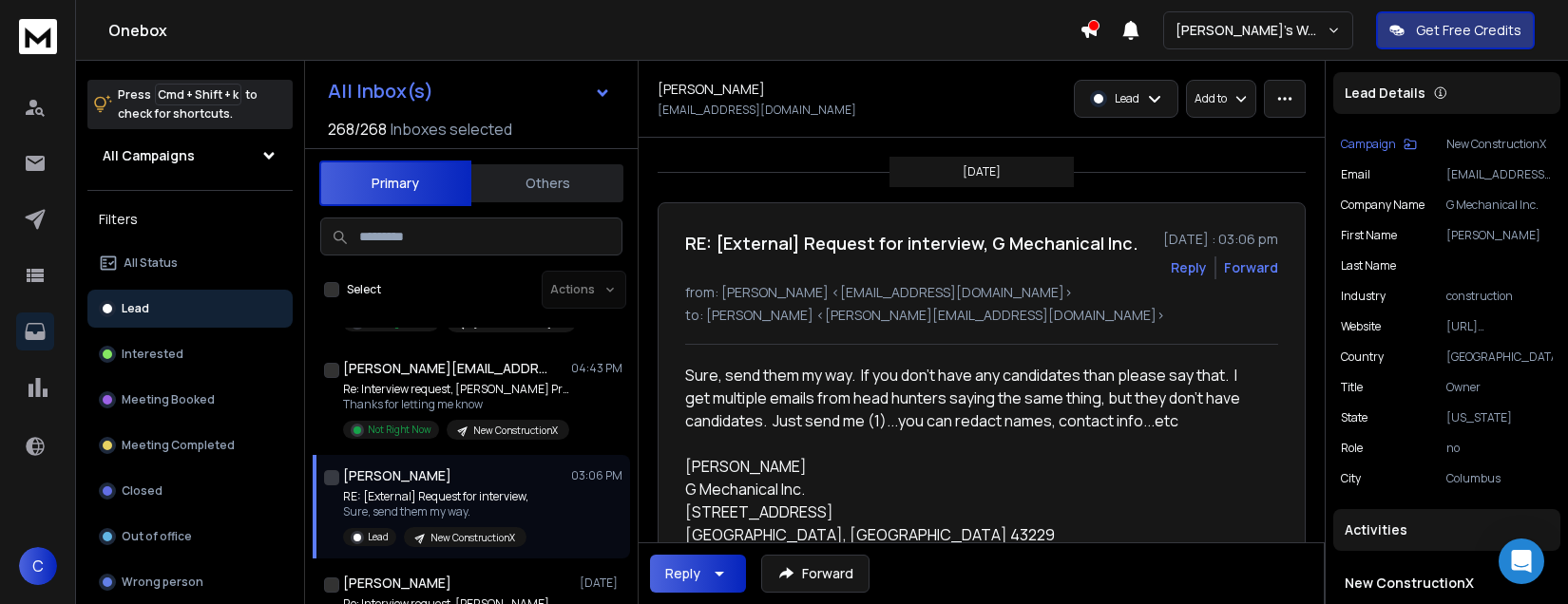
click at [491, 503] on p "RE: [External] Request for interview," at bounding box center [435, 496] width 186 height 15
drag, startPoint x: 1001, startPoint y: 299, endPoint x: 758, endPoint y: 287, distance: 243.3
click at [719, 292] on p "from: [PERSON_NAME] <[EMAIL_ADDRESS][DOMAIN_NAME]>" at bounding box center [981, 292] width 592 height 19
copy p "[PERSON_NAME] <[EMAIL_ADDRESS][DOMAIN_NAME]"
drag, startPoint x: 958, startPoint y: 300, endPoint x: 999, endPoint y: 303, distance: 41.1
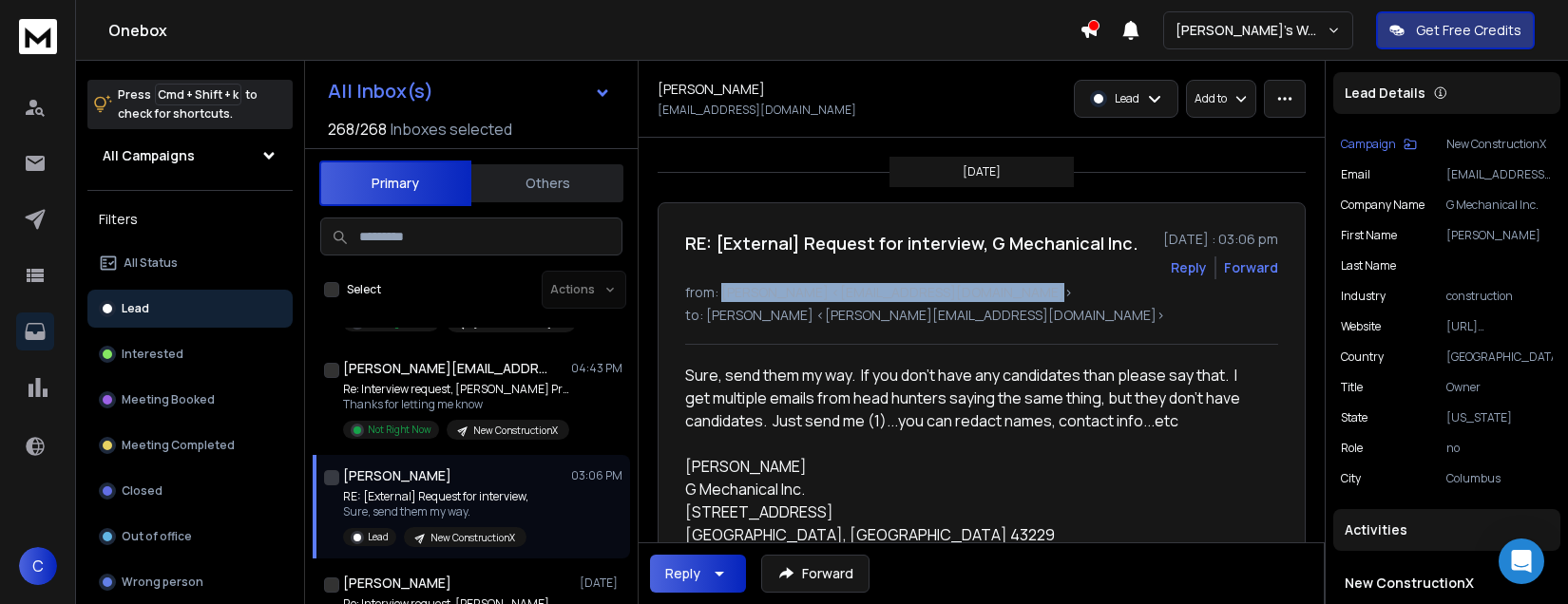
click at [959, 300] on p "from: [PERSON_NAME] <[EMAIL_ADDRESS][DOMAIN_NAME]>" at bounding box center [981, 292] width 592 height 19
drag, startPoint x: 1005, startPoint y: 297, endPoint x: 901, endPoint y: 299, distance: 104.0
click at [900, 300] on p "from: [PERSON_NAME] <[EMAIL_ADDRESS][DOMAIN_NAME]>" at bounding box center [981, 292] width 592 height 19
copy p "[DOMAIN_NAME]"
click at [1195, 279] on div "RE: [External] Request for interview, G Mechanical Inc. [DATE] : 03:06 pm Reply…" at bounding box center [981, 255] width 592 height 49
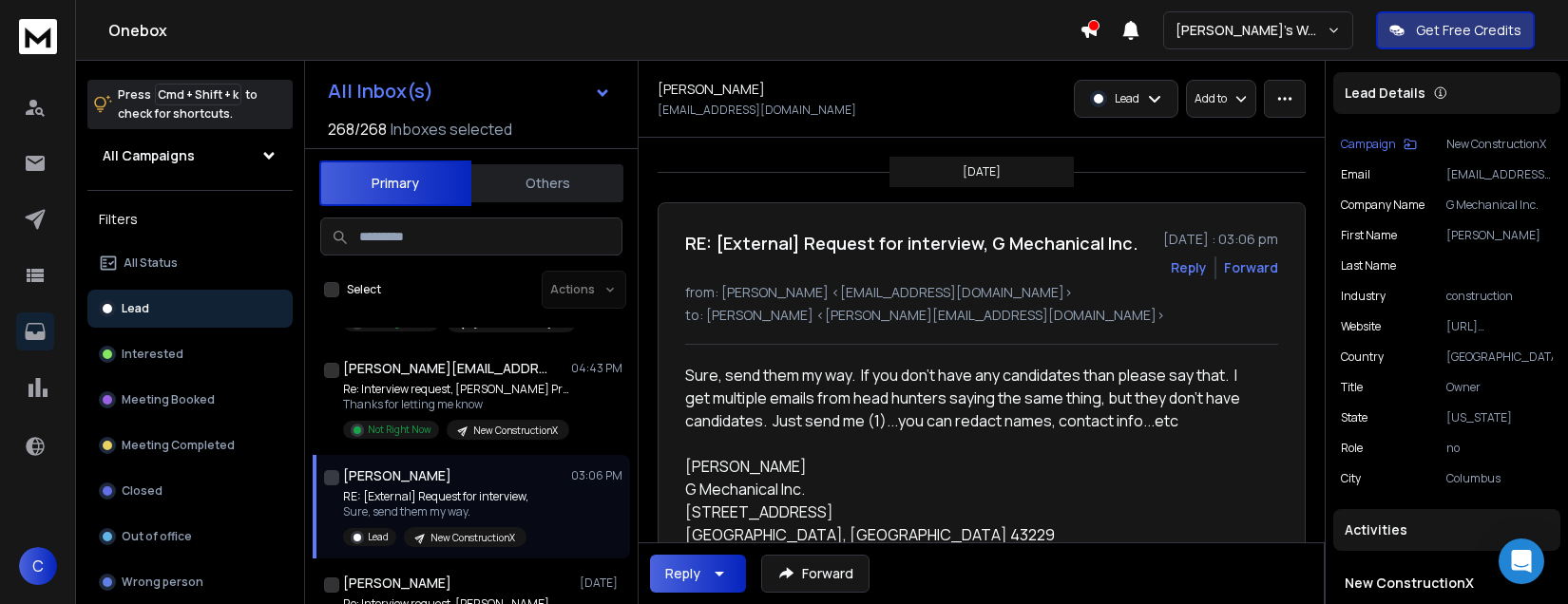
click at [1194, 274] on button "Reply" at bounding box center [1188, 267] width 37 height 19
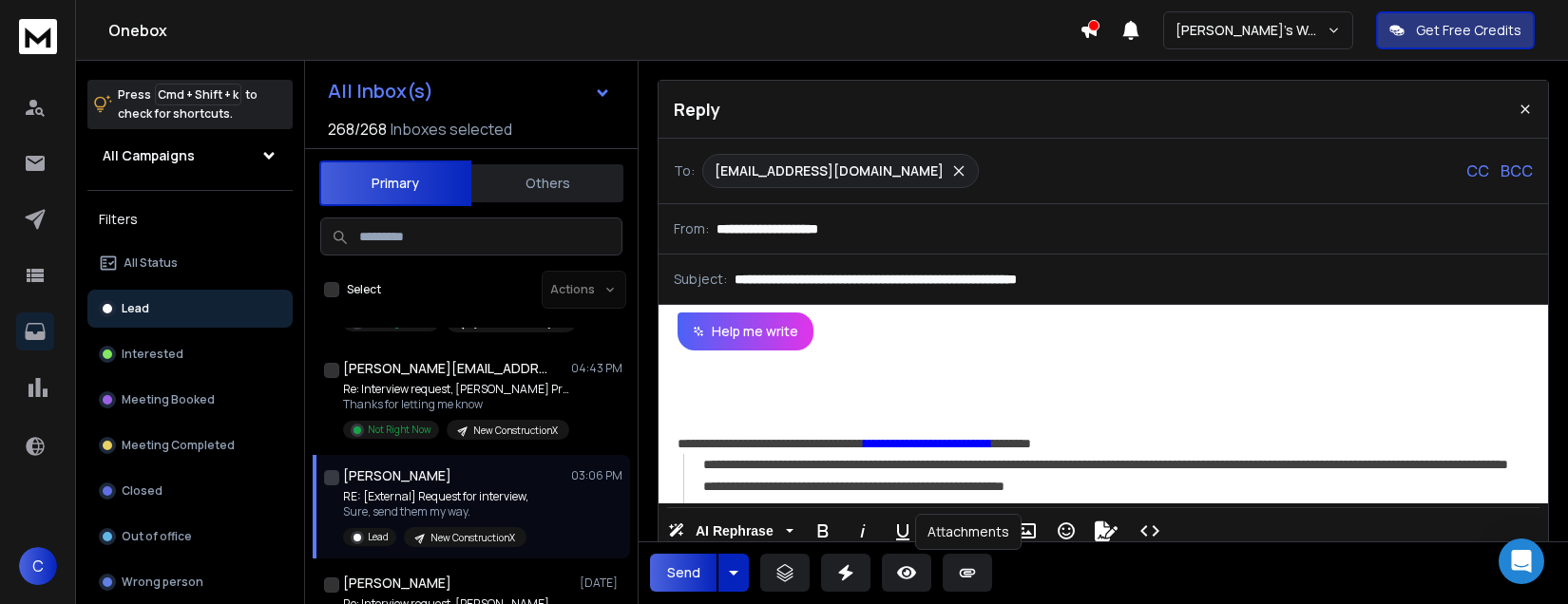
click at [976, 568] on icon at bounding box center [967, 572] width 19 height 19
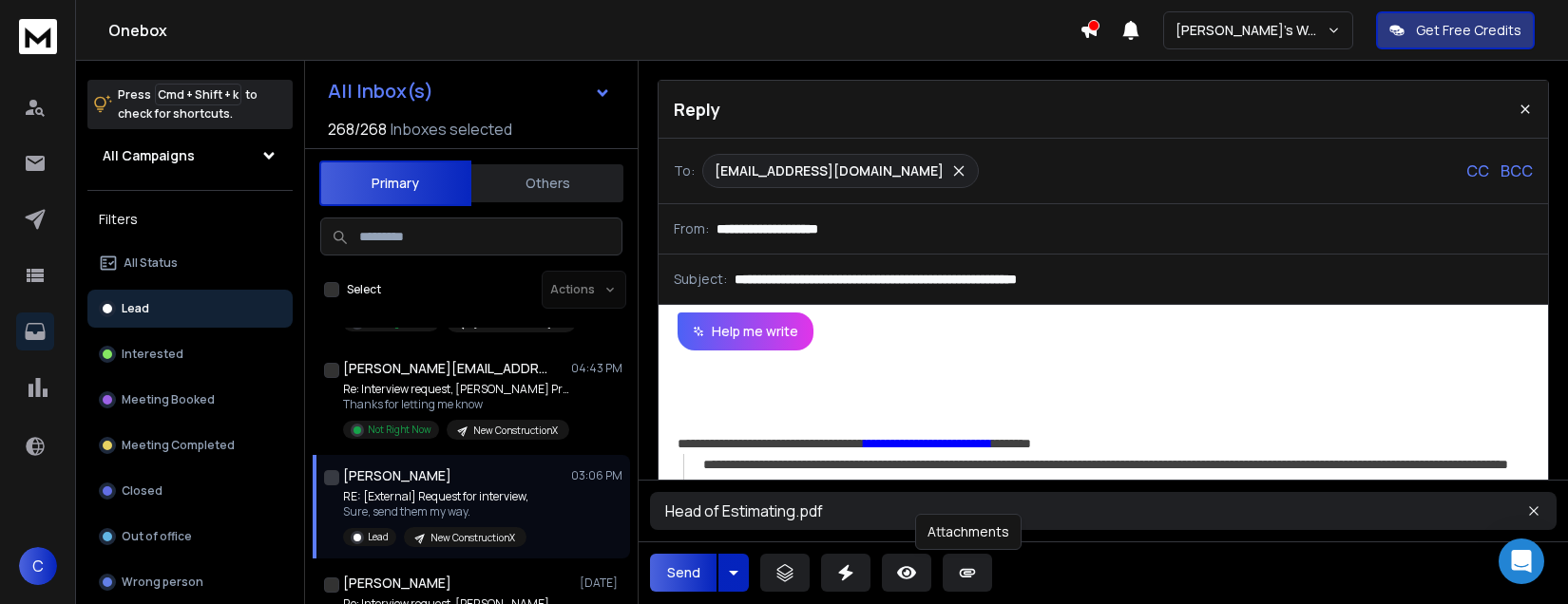
click at [840, 369] on div at bounding box center [1103, 379] width 851 height 21
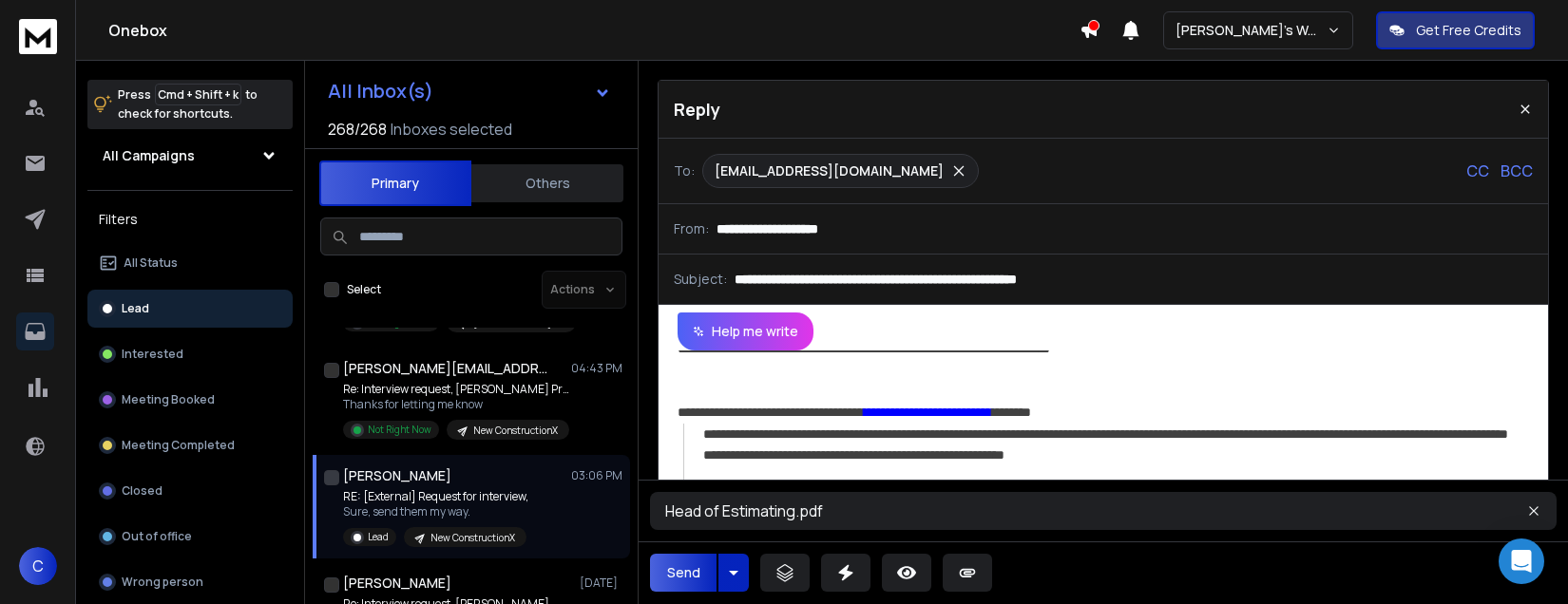
scroll to position [0, 0]
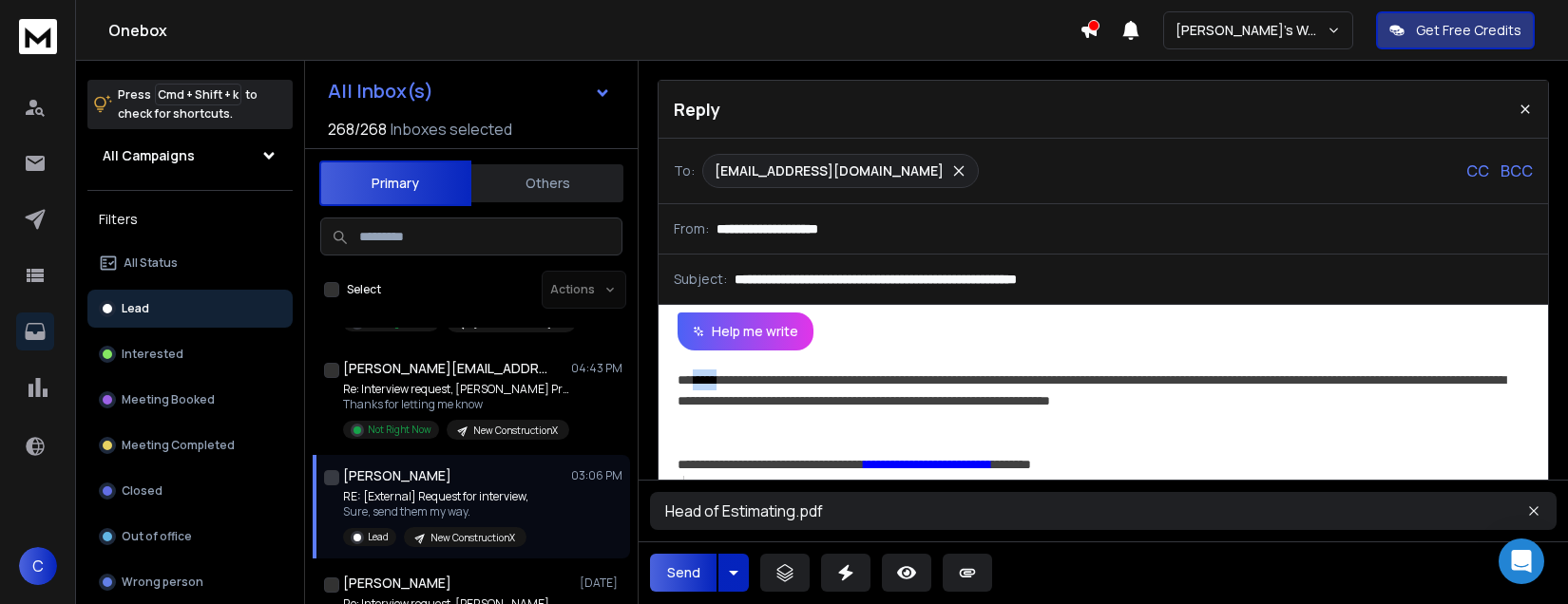
drag, startPoint x: 719, startPoint y: 381, endPoint x: 694, endPoint y: 382, distance: 25.0
click at [694, 382] on div "**********" at bounding box center [1100, 390] width 845 height 42
drag, startPoint x: 881, startPoint y: 373, endPoint x: 858, endPoint y: 379, distance: 23.8
click at [960, 383] on div "**********" at bounding box center [1100, 390] width 845 height 42
click at [897, 376] on div "**********" at bounding box center [1100, 390] width 845 height 42
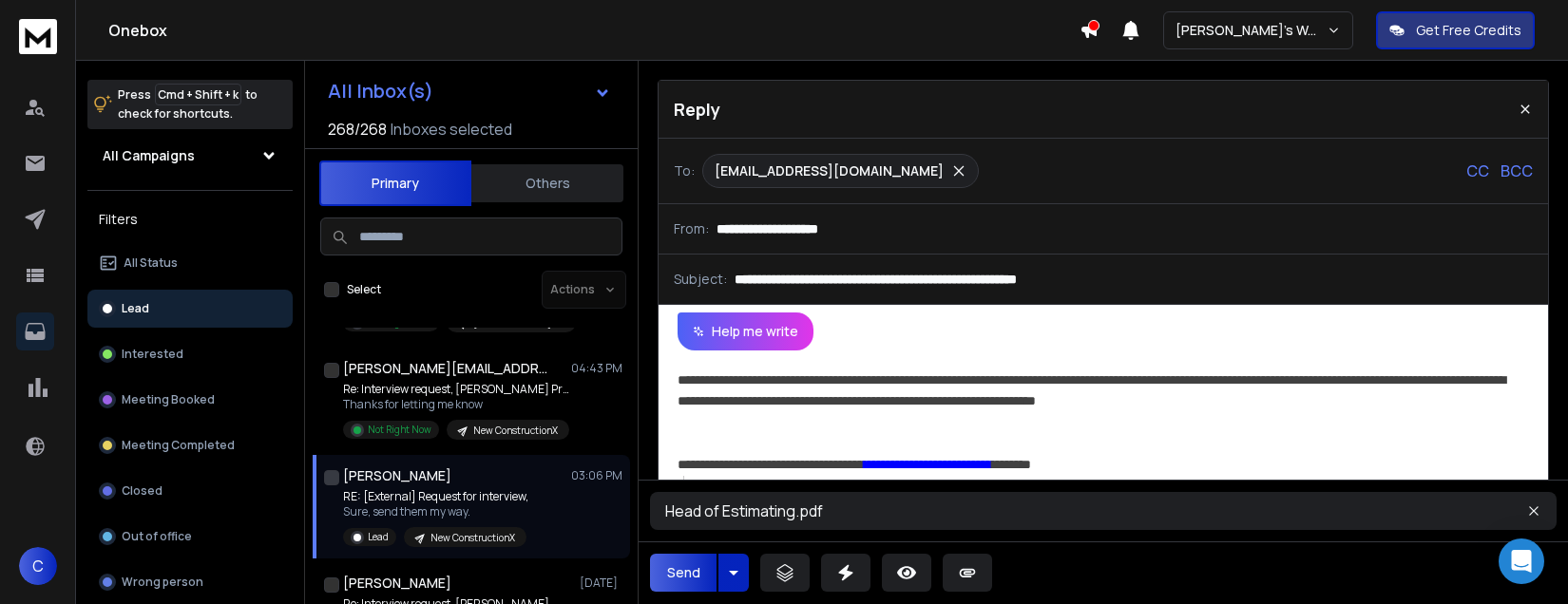
click at [979, 377] on div "**********" at bounding box center [1100, 390] width 845 height 42
click at [973, 381] on div "**********" at bounding box center [1100, 390] width 845 height 42
click at [958, 382] on div "**********" at bounding box center [1100, 390] width 845 height 42
drag, startPoint x: 1294, startPoint y: 379, endPoint x: 823, endPoint y: 403, distance: 471.6
click at [823, 403] on div "**********" at bounding box center [1100, 390] width 845 height 42
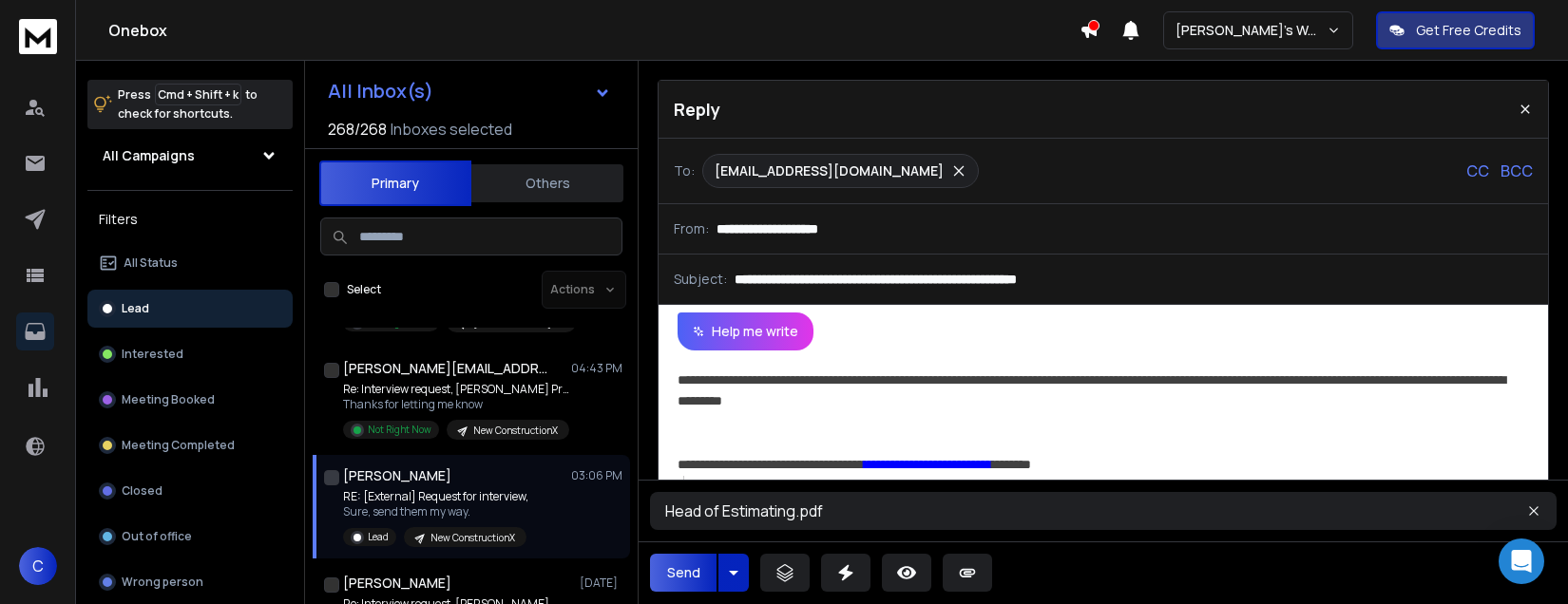
click at [1124, 402] on div "**********" at bounding box center [1100, 390] width 845 height 42
click at [680, 574] on button "Send" at bounding box center [682, 572] width 66 height 38
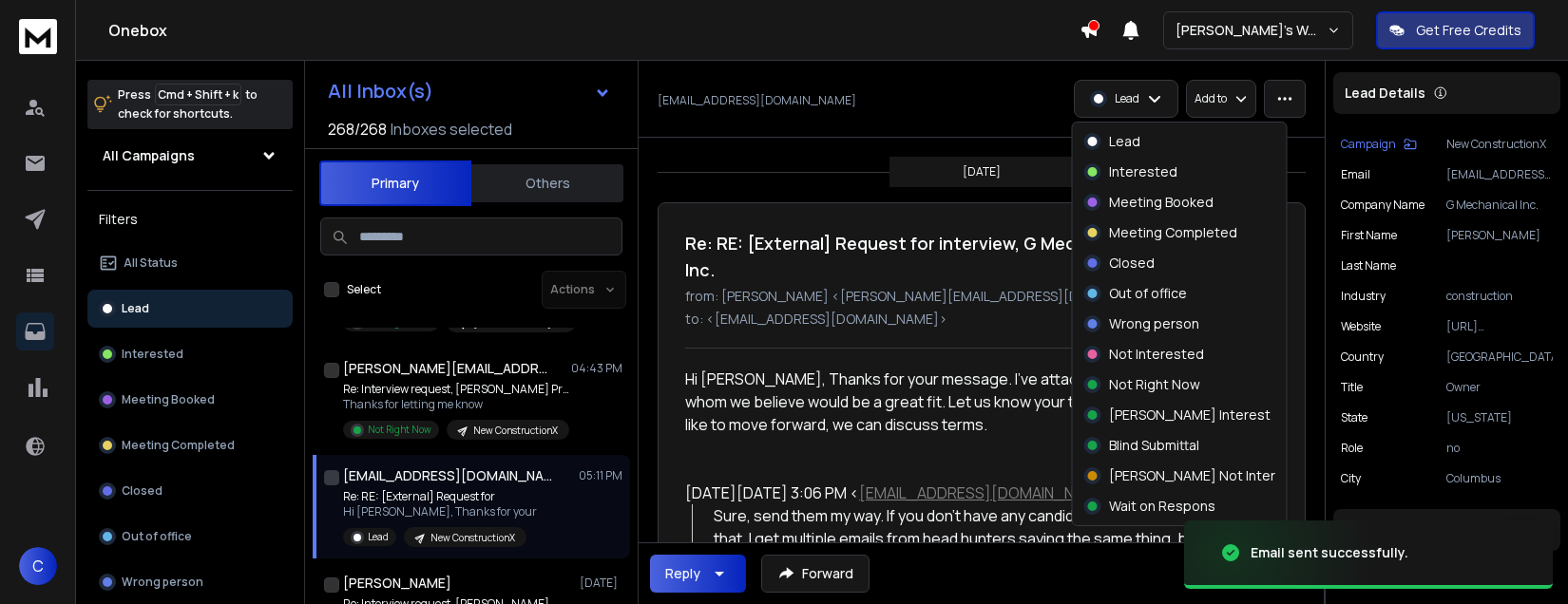
click at [1139, 101] on div "Lead" at bounding box center [1126, 99] width 103 height 37
click at [1111, 509] on p "Wait on Respons" at bounding box center [1162, 505] width 107 height 19
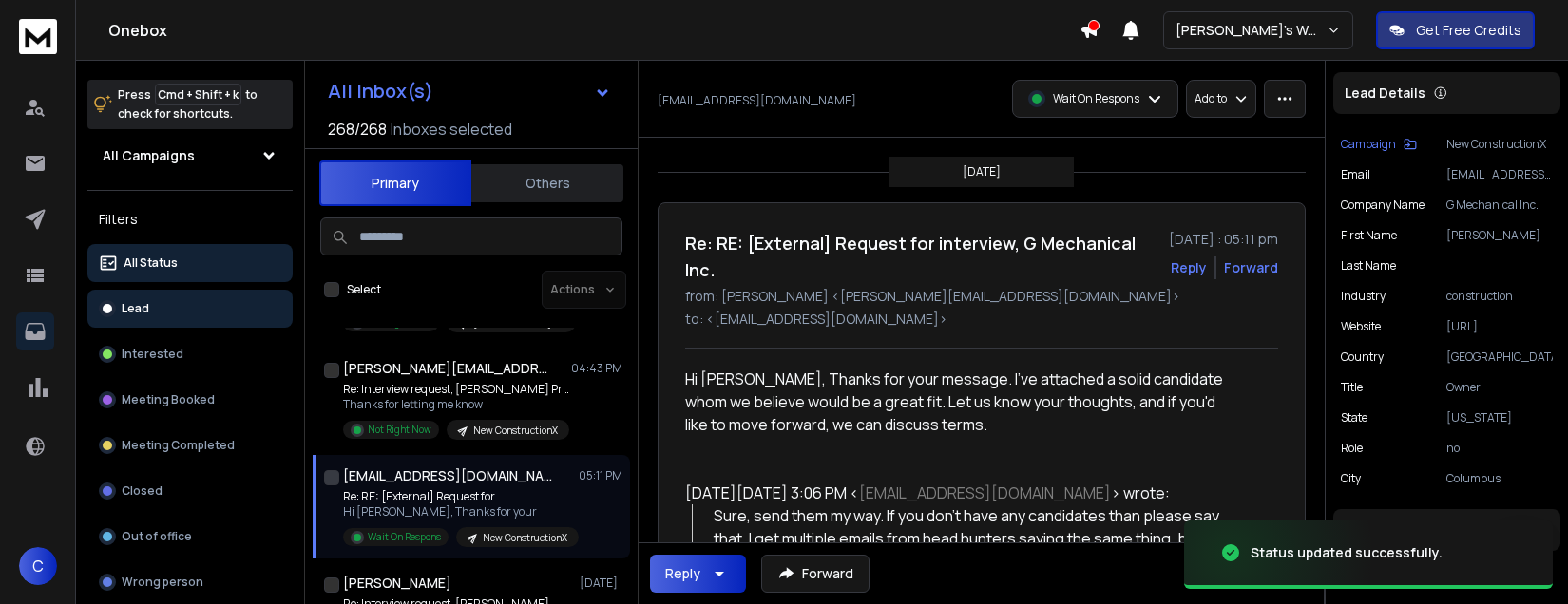
click at [273, 267] on button "All Status" at bounding box center [191, 263] width 205 height 38
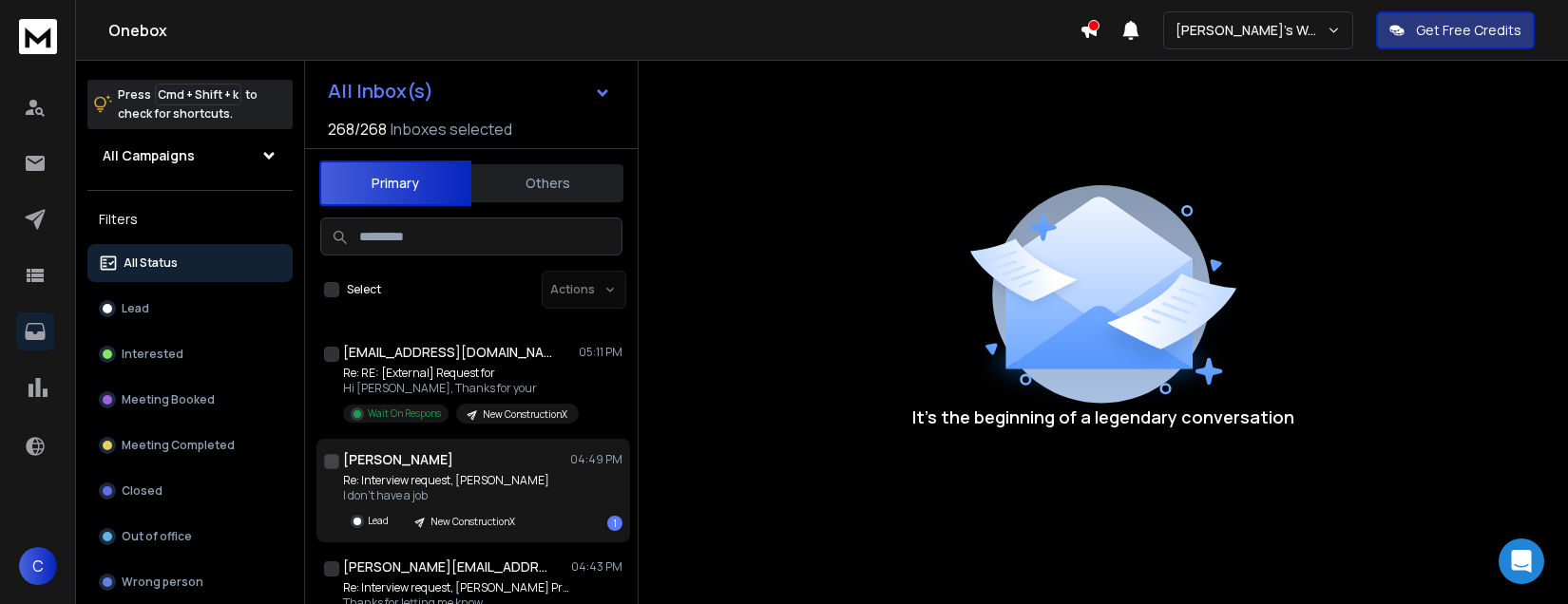
click at [397, 496] on p "I don’t have a job" at bounding box center [445, 495] width 206 height 15
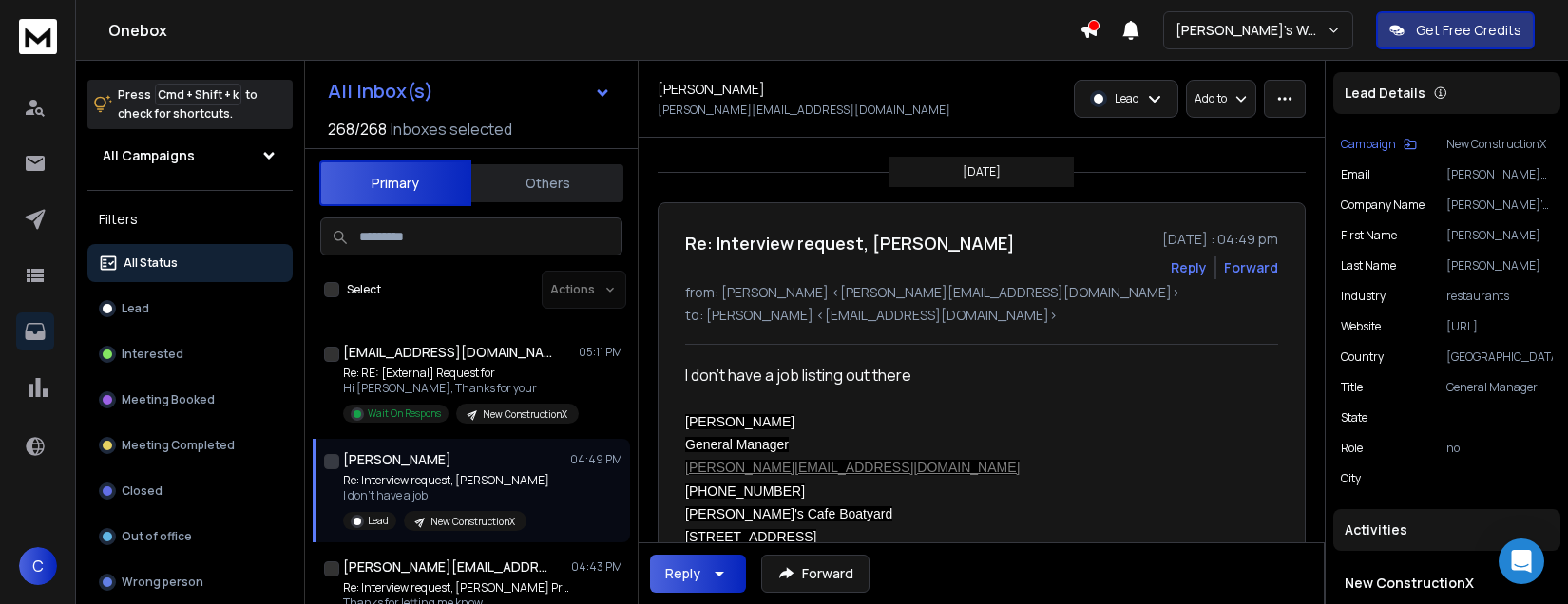
click at [1182, 274] on button "Reply" at bounding box center [1188, 267] width 37 height 19
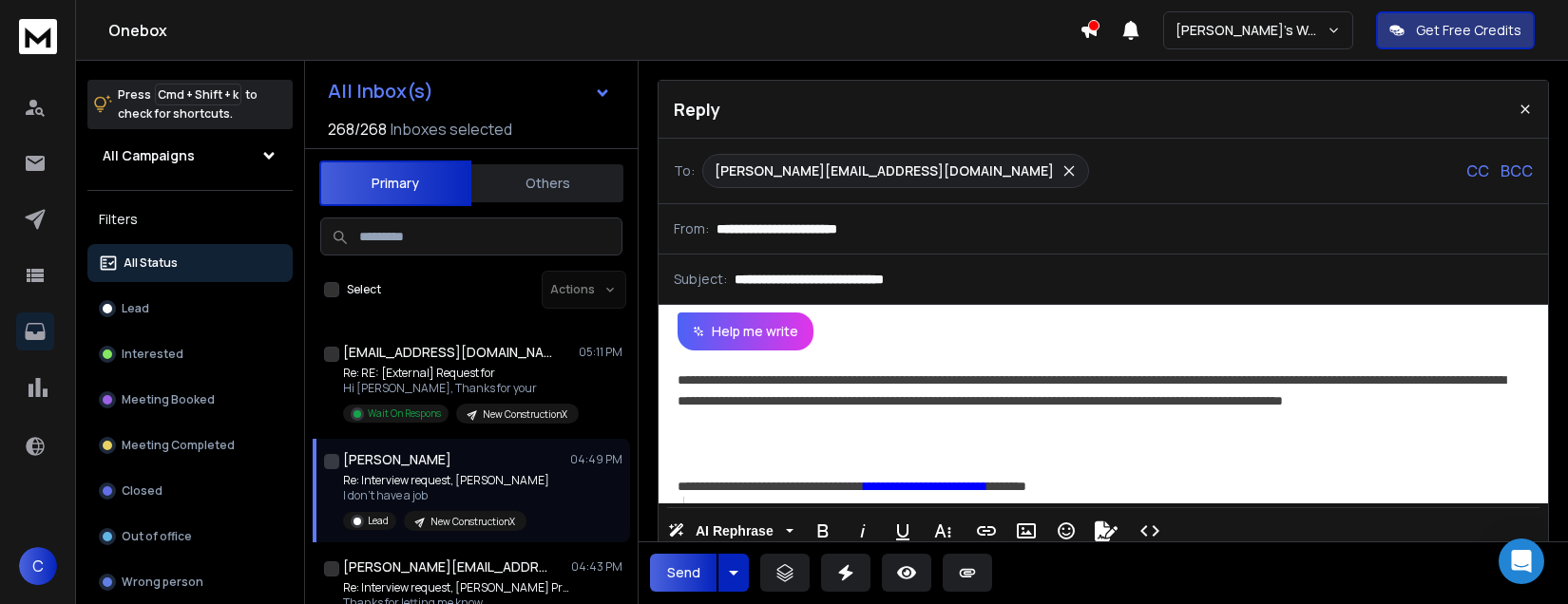
click at [683, 578] on button "Send" at bounding box center [682, 572] width 66 height 38
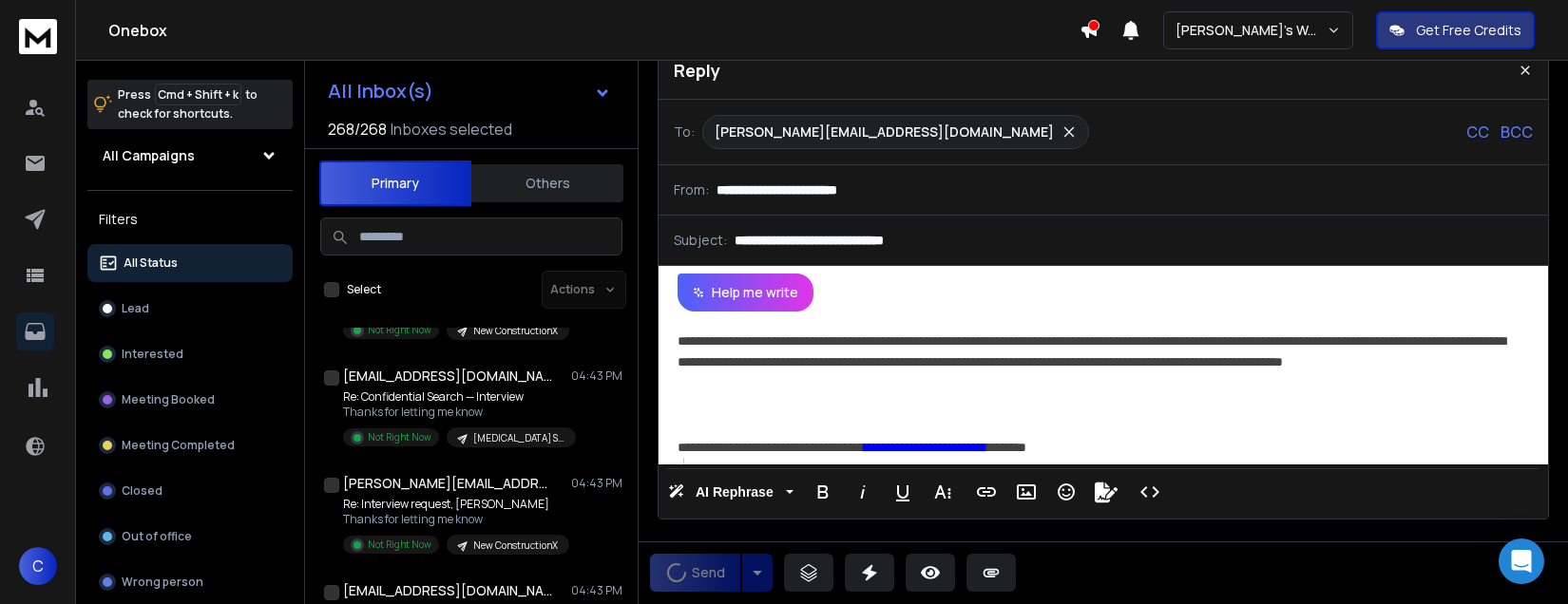
scroll to position [41, 0]
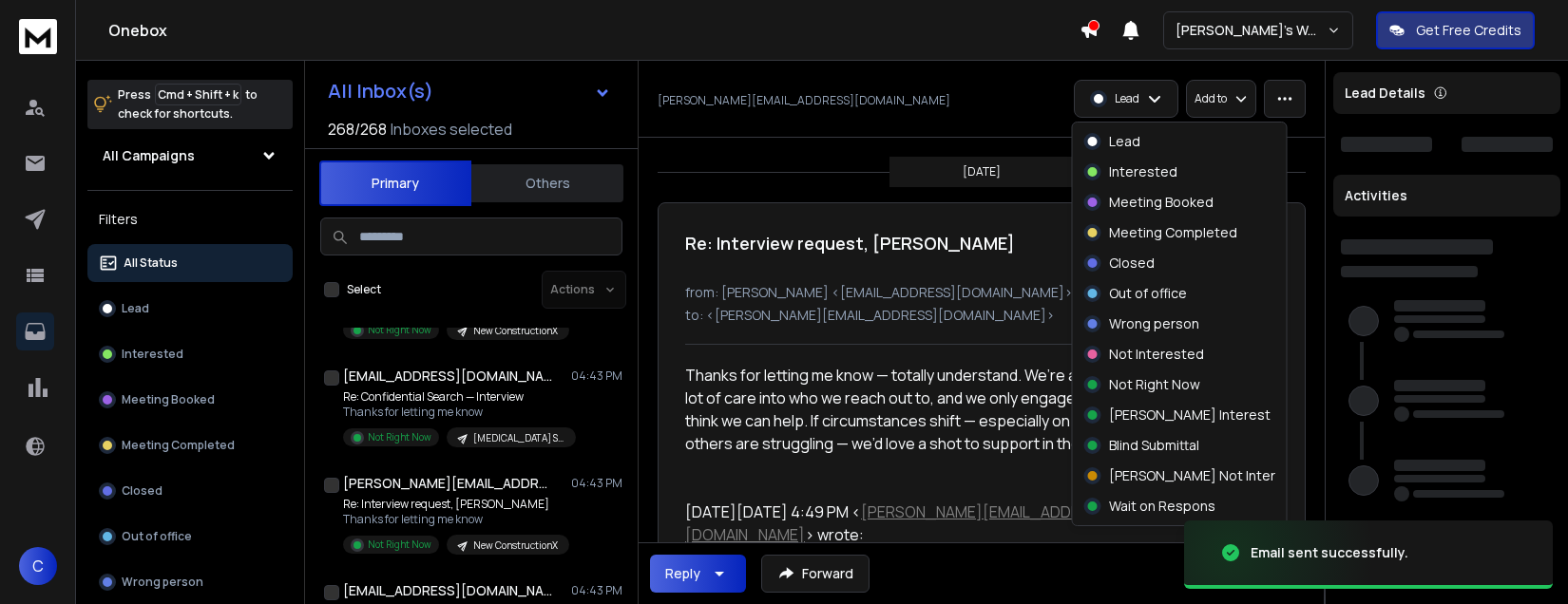
click at [1122, 101] on p "Lead" at bounding box center [1127, 98] width 25 height 15
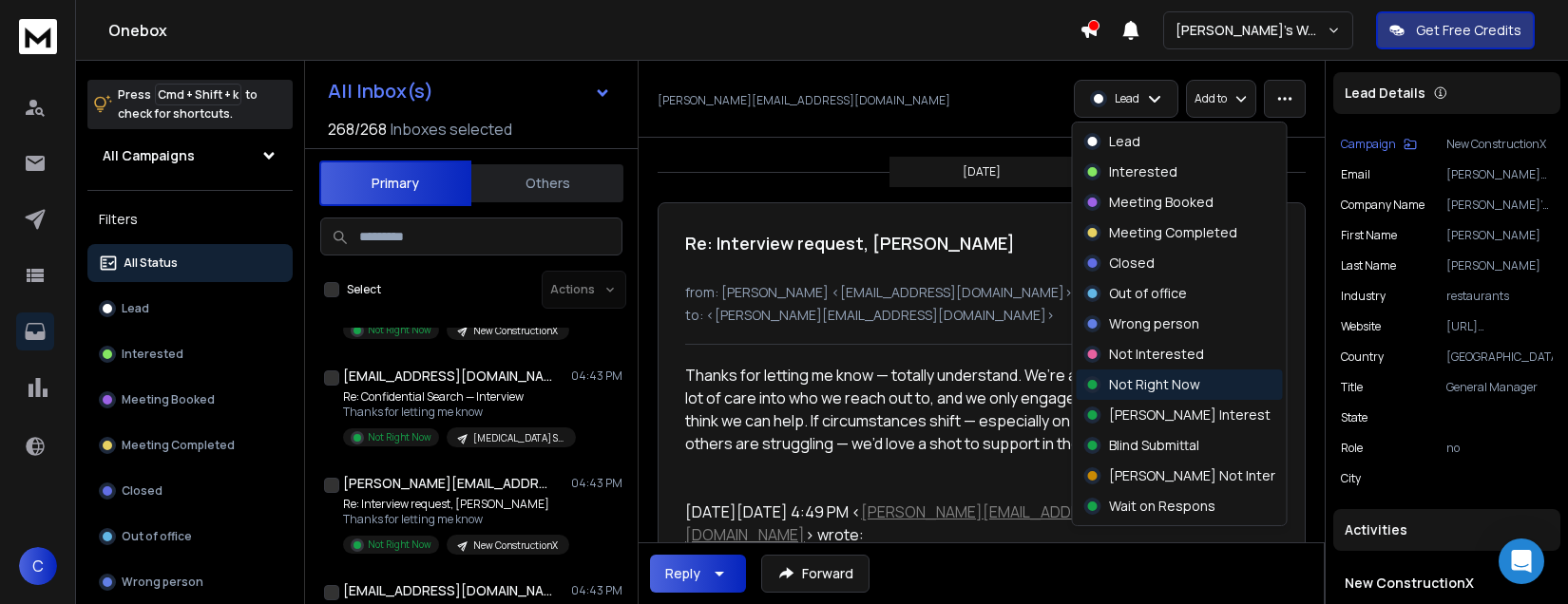
click at [1171, 389] on p "Not Right Now" at bounding box center [1154, 384] width 91 height 19
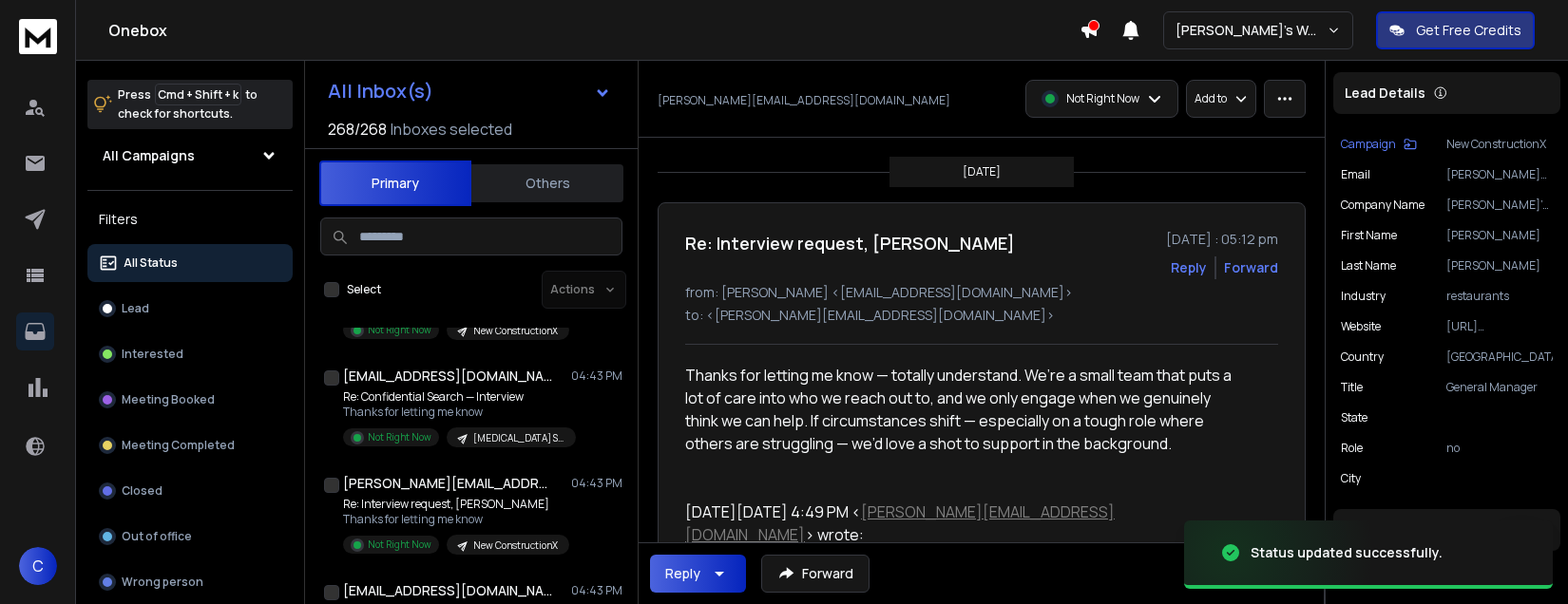
scroll to position [0, 0]
